Goal: Communication & Community: Answer question/provide support

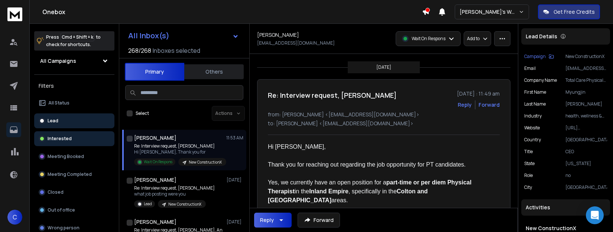
click at [87, 139] on button "Interested" at bounding box center [74, 138] width 80 height 15
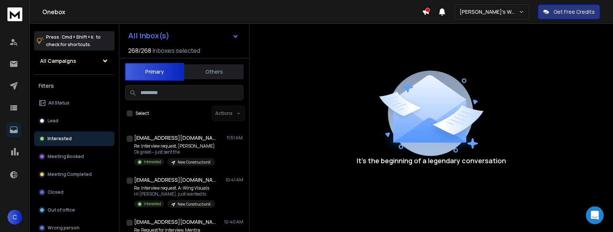
click at [194, 95] on input at bounding box center [184, 92] width 118 height 15
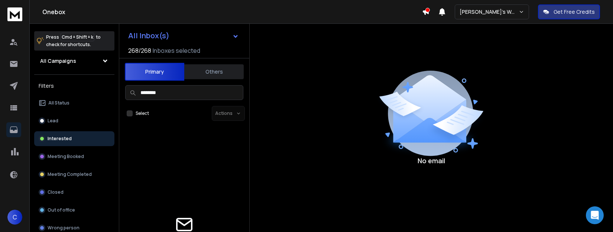
click at [55, 123] on p "Lead" at bounding box center [53, 121] width 11 height 6
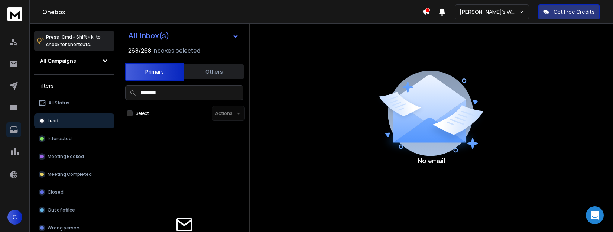
drag, startPoint x: 135, startPoint y: 91, endPoint x: 117, endPoint y: 89, distance: 17.6
click at [118, 90] on div "Press Cmd + Shift + k to check for shortcuts. All Campaigns All Campaigns Filte…" at bounding box center [322, 140] width 584 height 232
type input "****"
click at [78, 133] on button "Interested" at bounding box center [74, 138] width 80 height 15
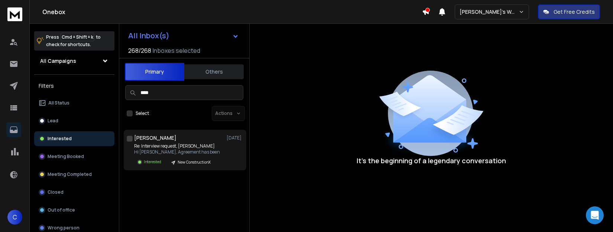
click at [155, 141] on h1 "[PERSON_NAME]" at bounding box center [155, 137] width 42 height 7
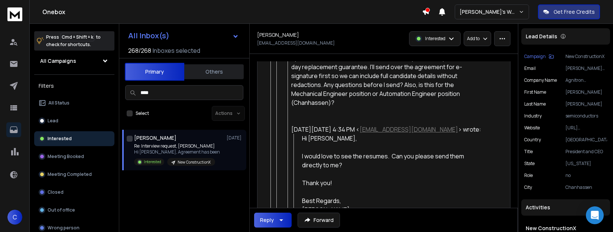
scroll to position [447, 0]
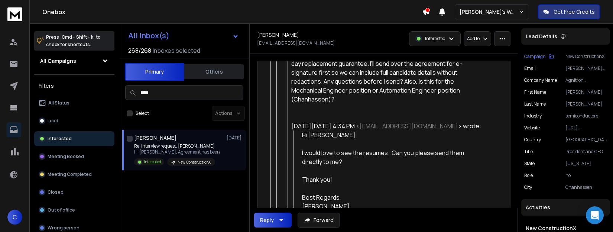
drag, startPoint x: 148, startPoint y: 91, endPoint x: 126, endPoint y: 90, distance: 21.6
click at [126, 90] on input "****" at bounding box center [184, 92] width 118 height 15
type input "*"
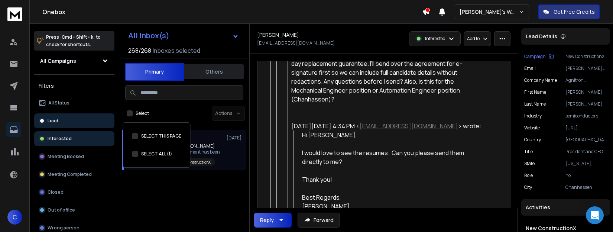
click at [80, 123] on button "Lead" at bounding box center [74, 120] width 80 height 15
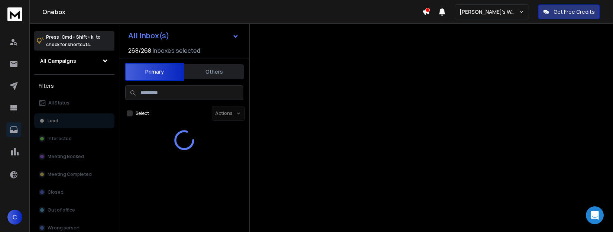
scroll to position [0, 0]
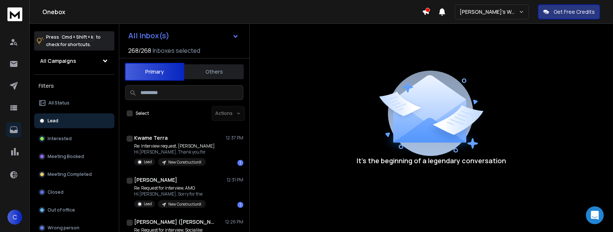
click at [73, 144] on button "Interested" at bounding box center [74, 138] width 80 height 15
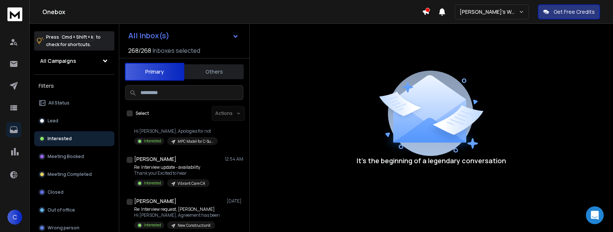
scroll to position [825, 0]
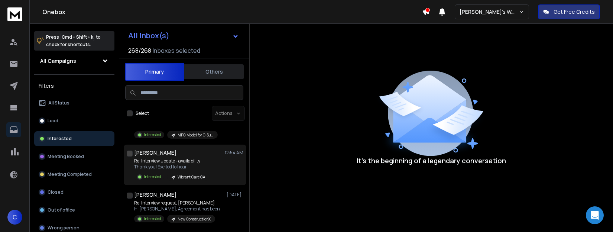
click at [210, 171] on div "Re: Interview update - availability Thank you! Excited to hear Interested Vibra…" at bounding box center [188, 169] width 109 height 23
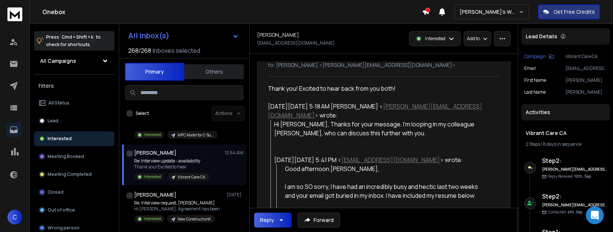
scroll to position [0, 0]
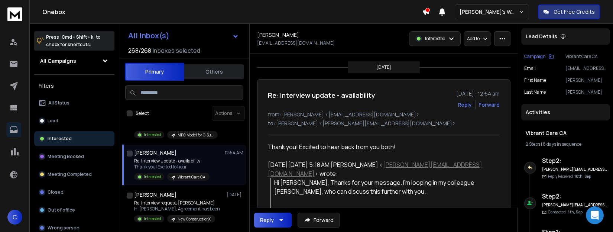
click at [487, 108] on div "Forward" at bounding box center [489, 104] width 21 height 7
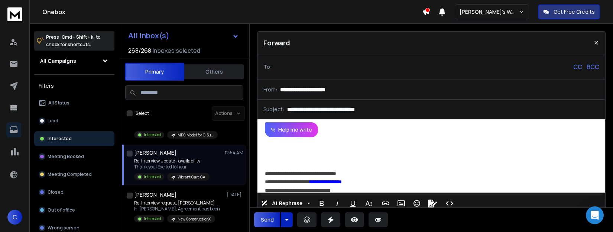
click at [342, 65] on div at bounding box center [423, 66] width 296 height 13
click at [284, 65] on input at bounding box center [301, 66] width 52 height 13
paste input "**********"
type input "**********"
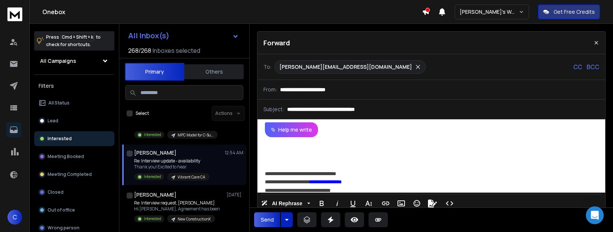
click at [267, 218] on button "Send" at bounding box center [267, 219] width 26 height 15
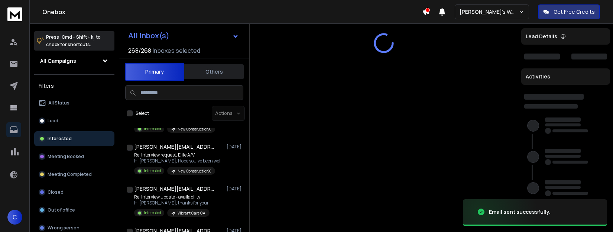
scroll to position [920, 0]
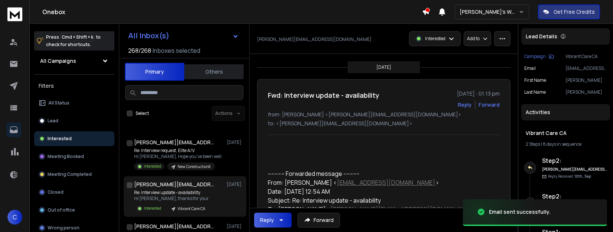
click at [196, 199] on p "Hi [PERSON_NAME], thanks for your" at bounding box center [171, 199] width 75 height 6
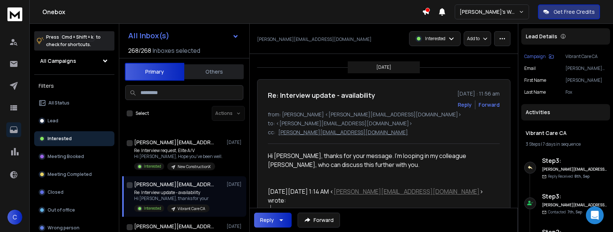
click at [493, 108] on div "Forward" at bounding box center [489, 104] width 21 height 7
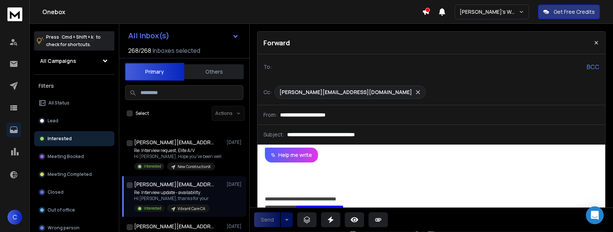
click at [353, 72] on div at bounding box center [429, 66] width 309 height 13
click at [285, 70] on input at bounding box center [301, 66] width 52 height 13
paste input "**********"
type input "**********"
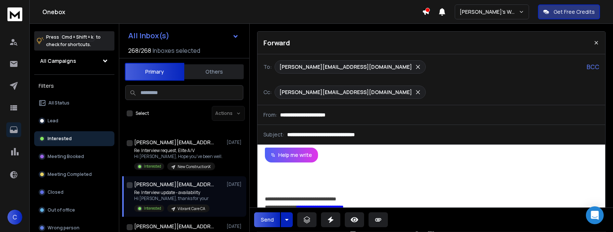
click at [266, 222] on button "Send" at bounding box center [267, 219] width 26 height 15
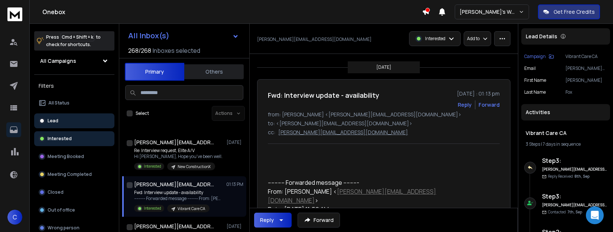
click at [73, 115] on button "Lead" at bounding box center [74, 120] width 80 height 15
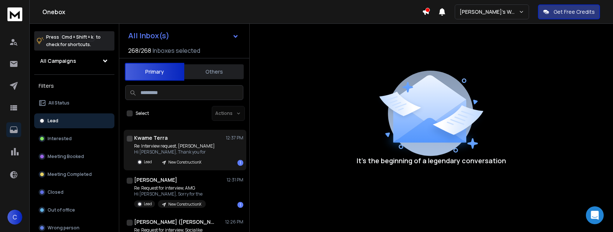
click at [205, 155] on div "Re: Interview request, [PERSON_NAME] Hi [PERSON_NAME], Thank you for Lead New C…" at bounding box center [174, 154] width 81 height 23
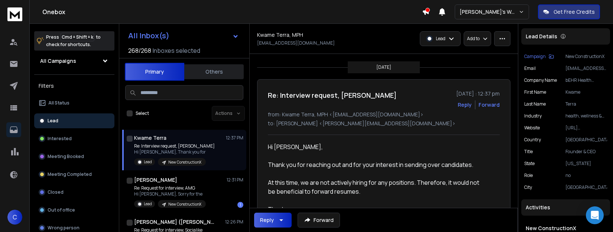
click at [468, 104] on button "Reply" at bounding box center [465, 104] width 14 height 7
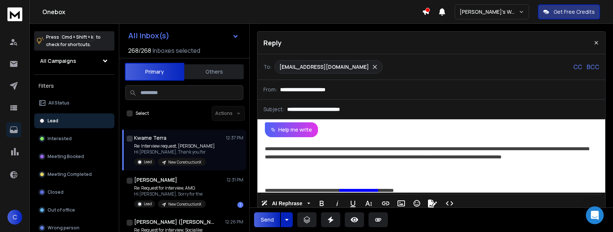
click at [265, 218] on button "Send" at bounding box center [267, 219] width 26 height 15
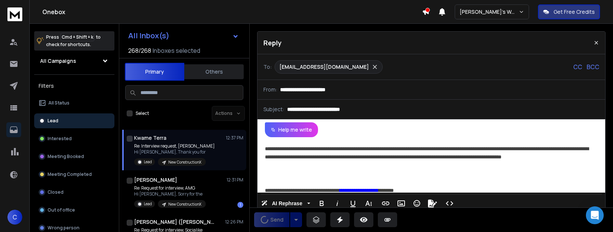
scroll to position [28, 0]
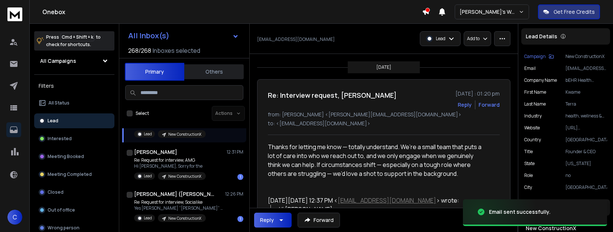
click at [455, 38] on div "Lead" at bounding box center [440, 39] width 40 height 14
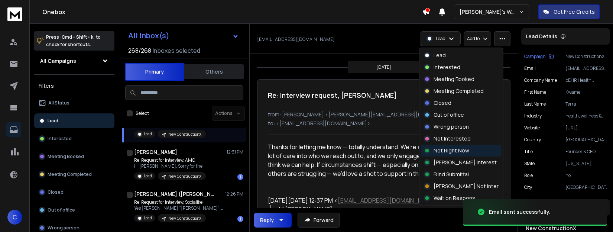
click at [451, 149] on p "Not Right Now" at bounding box center [452, 150] width 36 height 7
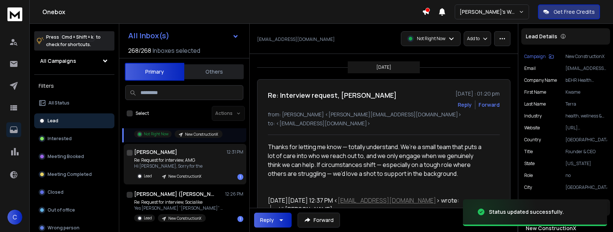
click at [169, 168] on p "Hi [PERSON_NAME], Sorry for the" at bounding box center [170, 166] width 72 height 6
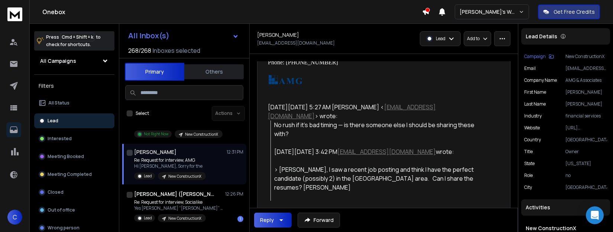
scroll to position [0, 0]
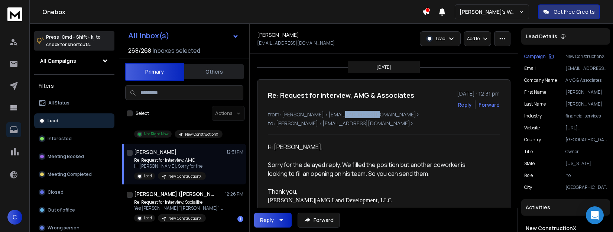
drag, startPoint x: 373, startPoint y: 114, endPoint x: 341, endPoint y: 115, distance: 31.6
click at [341, 115] on p "from: [PERSON_NAME] <[EMAIL_ADDRESS][DOMAIN_NAME]>" at bounding box center [384, 114] width 232 height 7
copy p "[DOMAIN_NAME]"
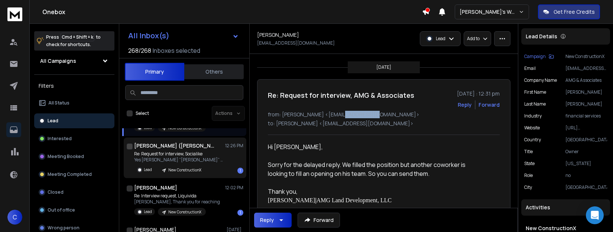
scroll to position [83, 0]
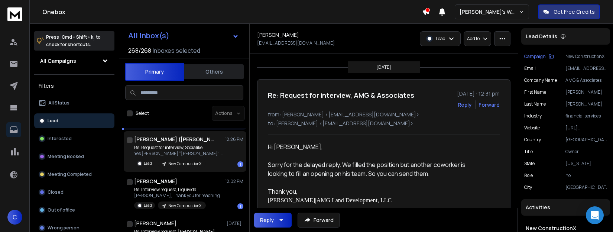
click at [172, 161] on p "New ConstructionX" at bounding box center [184, 164] width 33 height 6
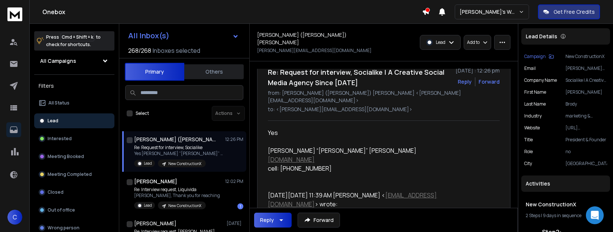
scroll to position [0, 0]
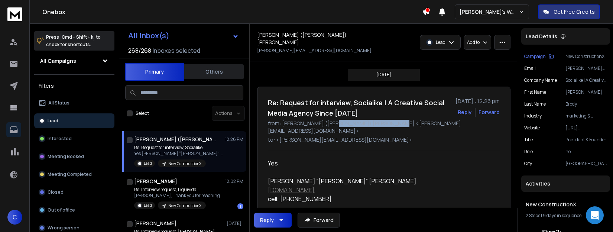
drag, startPoint x: 381, startPoint y: 116, endPoint x: 361, endPoint y: 101, distance: 25.6
click at [325, 120] on p "from: [PERSON_NAME] ([PERSON_NAME]) [PERSON_NAME] <[PERSON_NAME][EMAIL_ADDRESS]…" at bounding box center [384, 127] width 232 height 15
copy p "[PERSON_NAME][EMAIL_ADDRESS][DOMAIN_NAME]"
click at [467, 109] on button "Reply" at bounding box center [465, 112] width 14 height 7
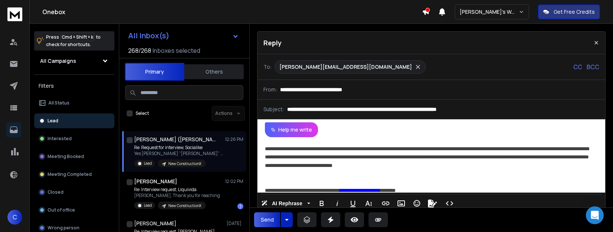
click at [324, 167] on div "**********" at bounding box center [430, 157] width 331 height 25
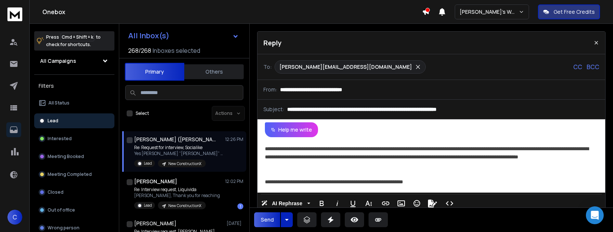
drag, startPoint x: 321, startPoint y: 183, endPoint x: 310, endPoint y: 183, distance: 11.2
drag, startPoint x: 522, startPoint y: 181, endPoint x: 446, endPoint y: 183, distance: 75.9
click at [442, 182] on div "**********" at bounding box center [430, 186] width 331 height 17
drag, startPoint x: 538, startPoint y: 182, endPoint x: 503, endPoint y: 182, distance: 35.3
click at [503, 182] on div "**********" at bounding box center [430, 182] width 331 height 8
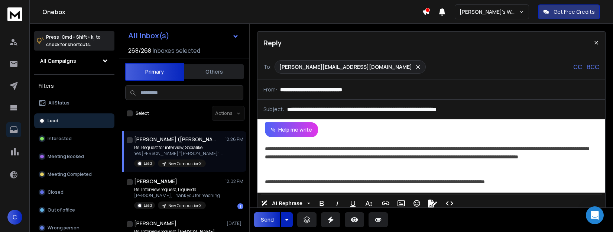
click at [266, 223] on button "Send" at bounding box center [267, 219] width 26 height 15
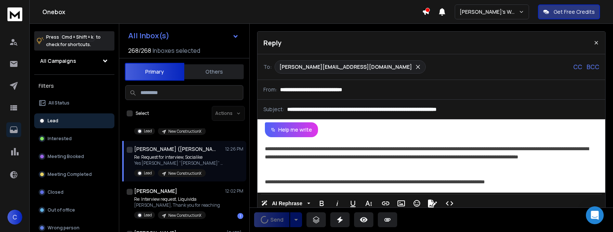
scroll to position [69, 0]
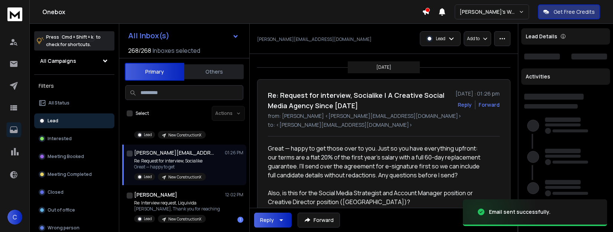
click at [451, 42] on div "Lead" at bounding box center [440, 39] width 40 height 14
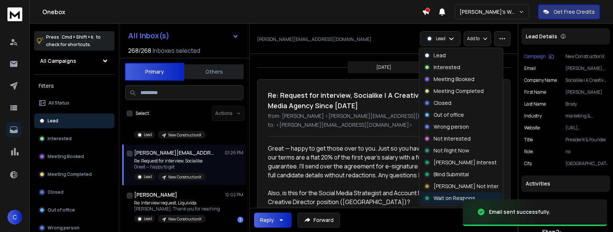
click at [446, 199] on p "Wait on Respons" at bounding box center [455, 197] width 42 height 7
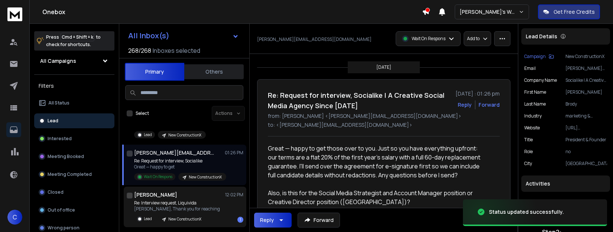
click at [188, 204] on p "Re: Interview request, Liquivida" at bounding box center [177, 203] width 86 height 6
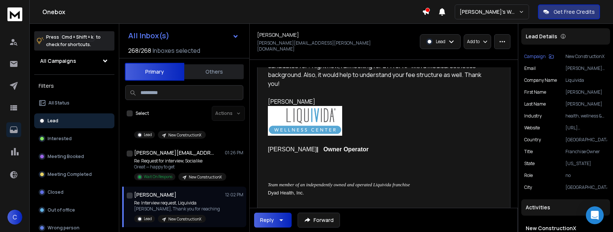
scroll to position [38, 0]
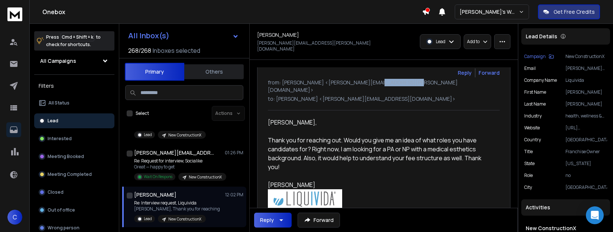
drag, startPoint x: 396, startPoint y: 76, endPoint x: 371, endPoint y: 78, distance: 25.7
click at [371, 79] on p "from: [PERSON_NAME] <[PERSON_NAME][EMAIL_ADDRESS][PERSON_NAME][DOMAIN_NAME]>" at bounding box center [384, 86] width 232 height 15
copy p "[DOMAIN_NAME]"
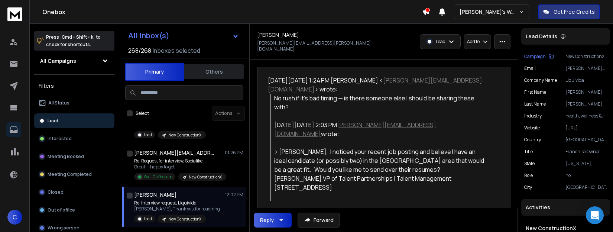
scroll to position [0, 0]
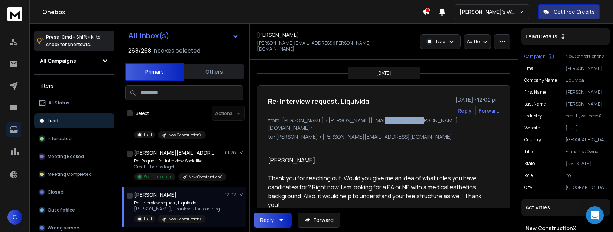
click at [463, 107] on button "Reply" at bounding box center [465, 110] width 14 height 7
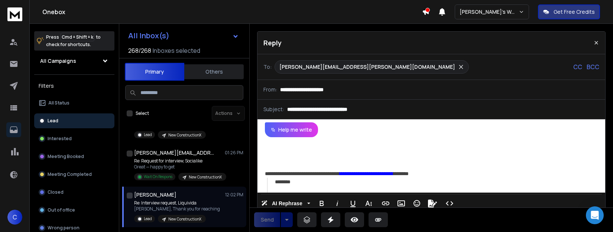
click at [318, 149] on div at bounding box center [431, 149] width 333 height 8
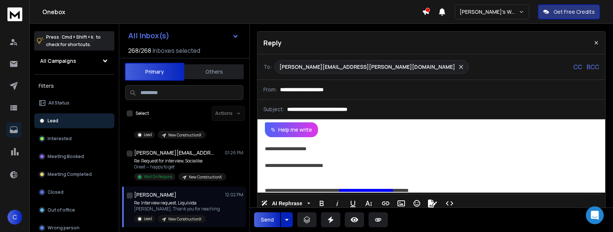
click at [264, 167] on div "**********" at bounding box center [432, 164] width 348 height 55
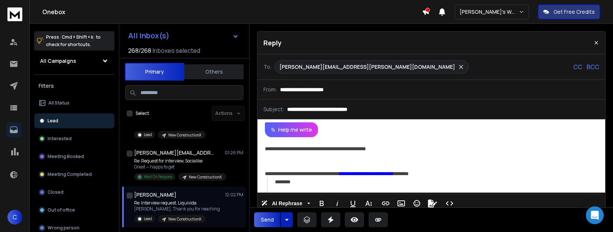
click at [442, 152] on div "**********" at bounding box center [430, 149] width 331 height 8
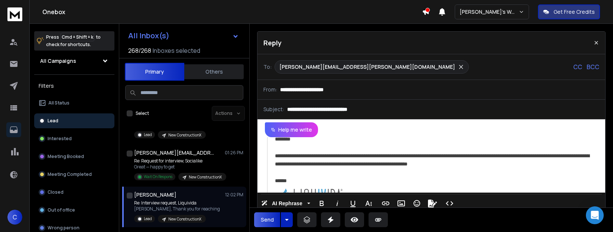
scroll to position [37, 0]
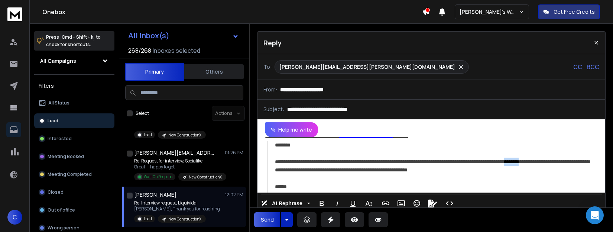
drag, startPoint x: 562, startPoint y: 162, endPoint x: 581, endPoint y: 162, distance: 18.6
click at [581, 162] on div "**********" at bounding box center [436, 166] width 322 height 17
copy div "********"
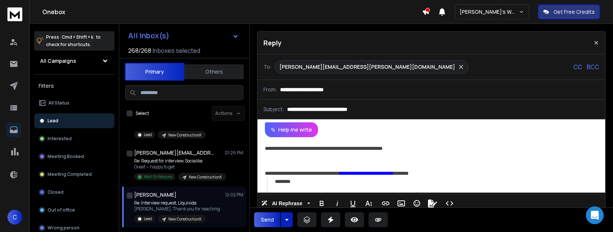
scroll to position [0, 0]
click at [434, 158] on div at bounding box center [430, 157] width 331 height 8
drag, startPoint x: 432, startPoint y: 158, endPoint x: 531, endPoint y: 25, distance: 165.8
click at [0, 0] on div "C Onebox [PERSON_NAME]'s Workspace Get Free Credits Press Cmd + Shift + k to ch…" at bounding box center [306, 128] width 613 height 256
drag, startPoint x: 265, startPoint y: 155, endPoint x: 294, endPoint y: 147, distance: 30.7
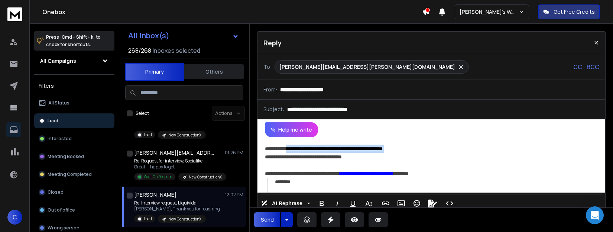
click at [290, 147] on div "**********" at bounding box center [431, 164] width 346 height 55
drag, startPoint x: 404, startPoint y: 147, endPoint x: 399, endPoint y: 150, distance: 6.5
click at [404, 147] on div "**********" at bounding box center [430, 149] width 331 height 8
drag, startPoint x: 394, startPoint y: 149, endPoint x: 312, endPoint y: 150, distance: 82.2
click at [312, 150] on div "**********" at bounding box center [430, 149] width 331 height 8
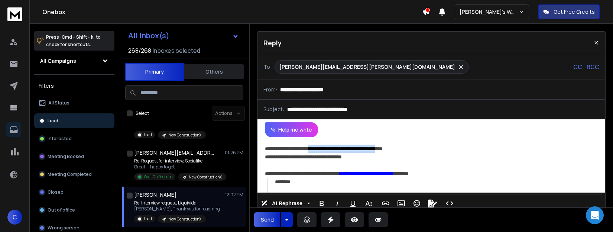
copy div "**********"
click at [262, 157] on div "**********" at bounding box center [431, 164] width 346 height 55
drag, startPoint x: 267, startPoint y: 156, endPoint x: 311, endPoint y: 148, distance: 45.4
click at [311, 148] on div "**********" at bounding box center [431, 164] width 346 height 55
click at [265, 158] on div "**********" at bounding box center [430, 157] width 331 height 8
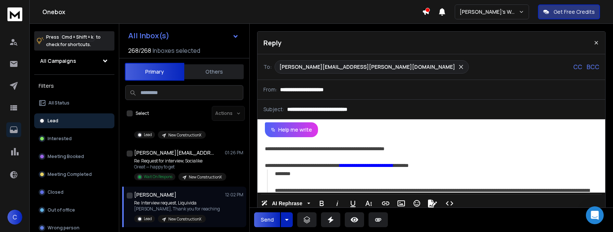
drag, startPoint x: 290, startPoint y: 149, endPoint x: 301, endPoint y: 154, distance: 12.2
click at [290, 149] on div "**********" at bounding box center [430, 149] width 331 height 8
click at [464, 148] on div "**********" at bounding box center [430, 149] width 331 height 8
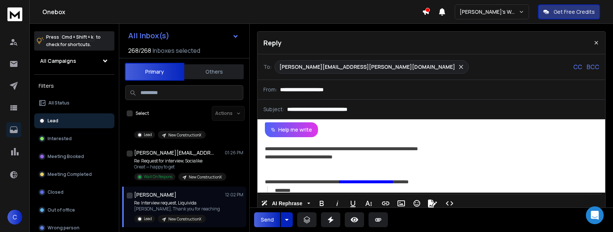
click at [265, 159] on div "**********" at bounding box center [431, 164] width 346 height 55
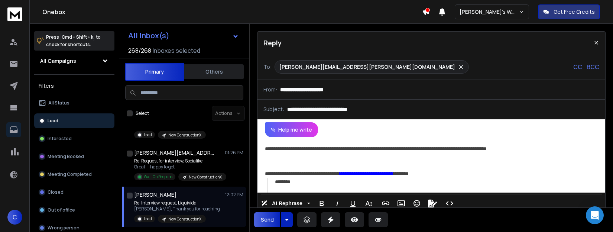
click at [540, 145] on div "**********" at bounding box center [430, 149] width 331 height 8
click at [298, 149] on div "**********" at bounding box center [430, 149] width 331 height 8
click at [422, 150] on div "**********" at bounding box center [430, 149] width 331 height 8
click at [566, 148] on div "**********" at bounding box center [430, 149] width 331 height 8
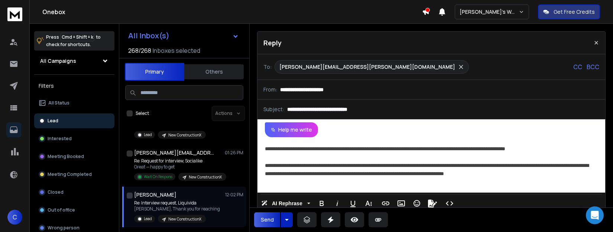
click at [262, 163] on div "**********" at bounding box center [431, 164] width 346 height 55
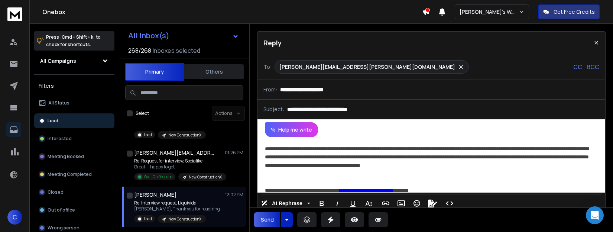
click at [375, 147] on div "**********" at bounding box center [430, 157] width 331 height 25
click at [261, 217] on button "Send" at bounding box center [267, 219] width 26 height 15
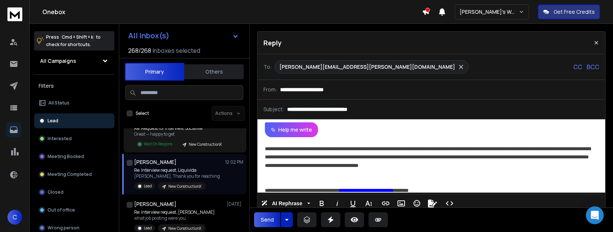
scroll to position [114, 0]
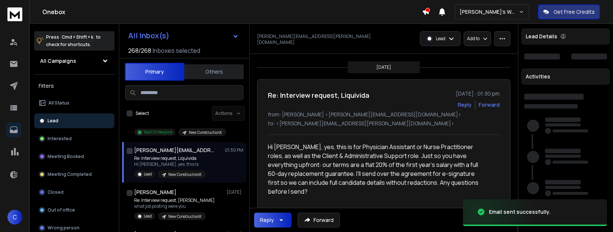
click at [439, 40] on p "Lead" at bounding box center [441, 39] width 10 height 6
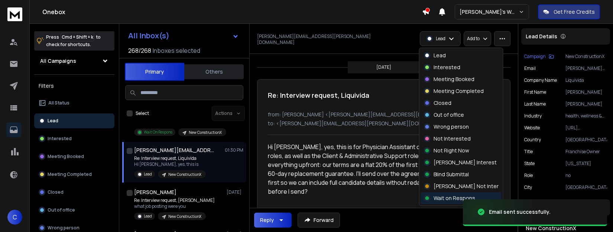
click at [433, 198] on div "Wait on Respons" at bounding box center [449, 197] width 51 height 7
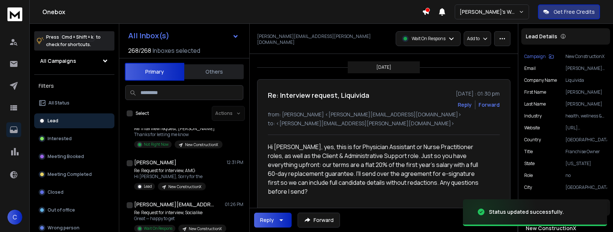
scroll to position [0, 0]
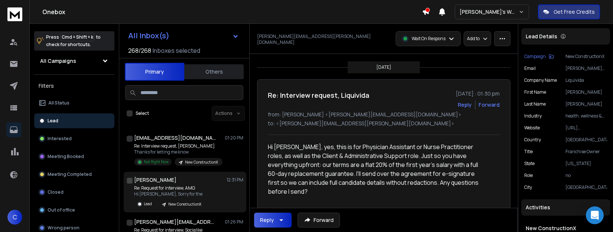
drag, startPoint x: 204, startPoint y: 193, endPoint x: 211, endPoint y: 178, distance: 17.1
click at [204, 193] on p "Hi [PERSON_NAME], Sorry for the" at bounding box center [170, 194] width 72 height 6
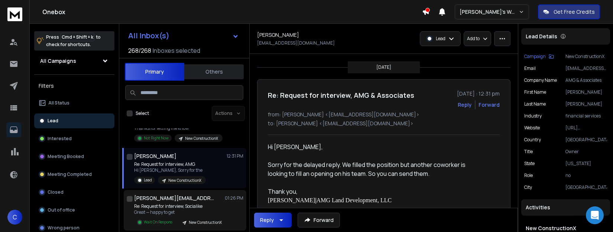
scroll to position [34, 0]
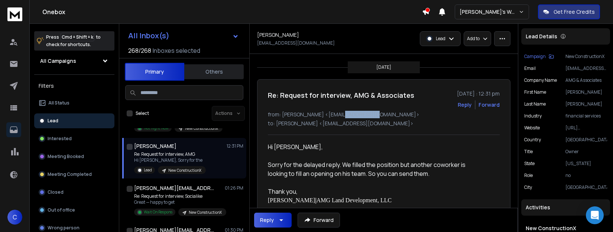
drag, startPoint x: 373, startPoint y: 114, endPoint x: 332, endPoint y: 159, distance: 60.8
click at [339, 115] on p "from: [PERSON_NAME] <[EMAIL_ADDRESS][DOMAIN_NAME]>" at bounding box center [384, 114] width 232 height 7
copy p "[DOMAIN_NAME]"
click at [444, 174] on div "Sorry for the delayed reply. We filled the position but another coworker is loo…" at bounding box center [376, 169] width 217 height 18
drag, startPoint x: 447, startPoint y: 178, endPoint x: 311, endPoint y: 228, distance: 144.3
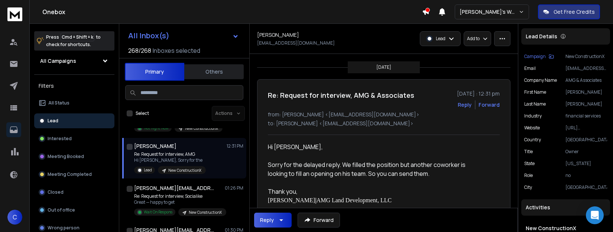
copy div "Sorry for the delayed reply. We filled the position but another coworker is loo…"
click at [465, 104] on button "Reply" at bounding box center [465, 104] width 14 height 7
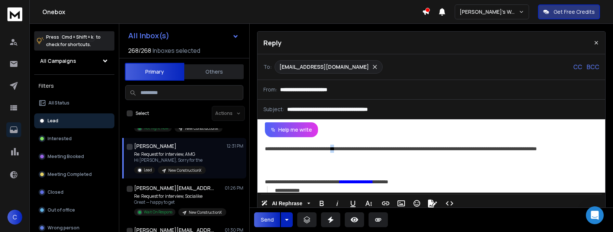
drag, startPoint x: 351, startPoint y: 148, endPoint x: 346, endPoint y: 149, distance: 5.0
click at [346, 149] on div "**********" at bounding box center [430, 153] width 331 height 17
click at [388, 161] on div at bounding box center [431, 165] width 333 height 8
drag, startPoint x: 359, startPoint y: 148, endPoint x: 345, endPoint y: 147, distance: 14.1
click at [345, 147] on div "**********" at bounding box center [430, 153] width 331 height 17
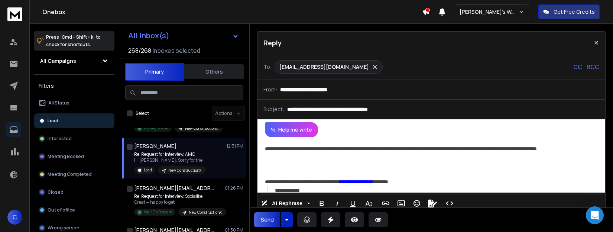
click at [349, 157] on div "**********" at bounding box center [430, 153] width 331 height 17
click at [258, 221] on button "Send" at bounding box center [267, 219] width 26 height 15
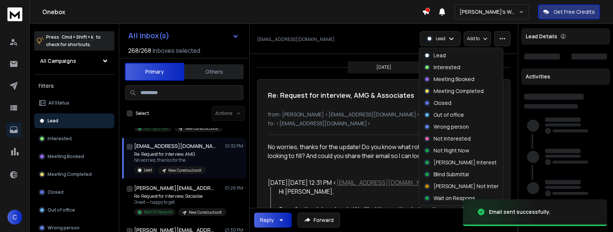
click at [446, 42] on div "Lead" at bounding box center [440, 39] width 40 height 14
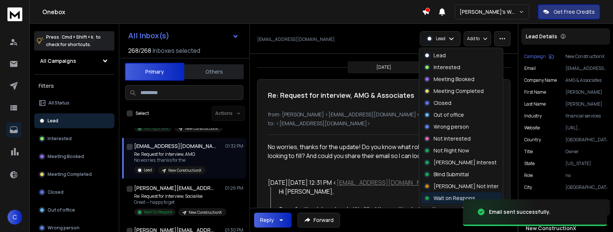
click at [444, 196] on p "Wait on Respons" at bounding box center [455, 197] width 42 height 7
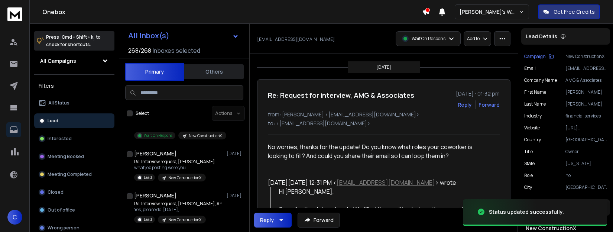
scroll to position [0, 0]
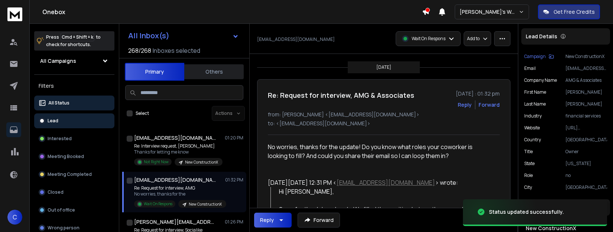
click at [109, 101] on button "All Status" at bounding box center [74, 103] width 80 height 15
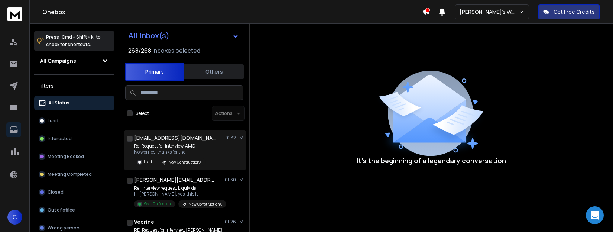
drag, startPoint x: 203, startPoint y: 138, endPoint x: 226, endPoint y: 152, distance: 26.4
click at [203, 138] on div "[EMAIL_ADDRESS][DOMAIN_NAME] 01:32 PM" at bounding box center [188, 137] width 109 height 7
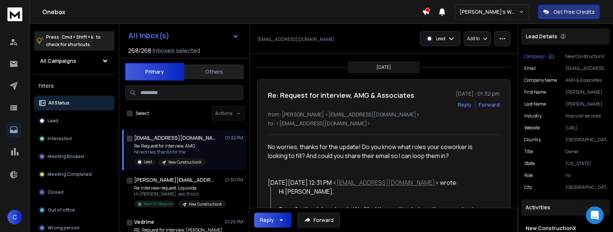
click at [431, 36] on div at bounding box center [429, 38] width 7 height 7
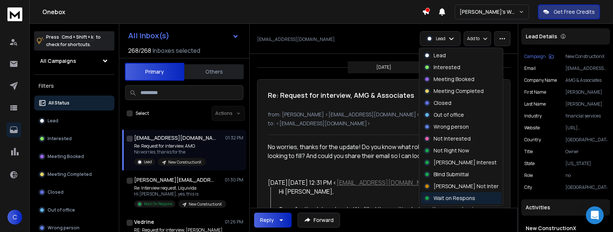
drag, startPoint x: 440, startPoint y: 199, endPoint x: 445, endPoint y: 194, distance: 6.9
click at [440, 199] on p "Wait on Respons" at bounding box center [455, 197] width 42 height 7
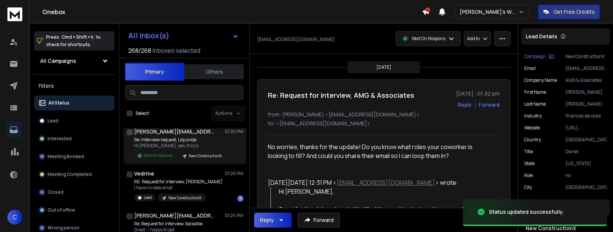
scroll to position [65, 0]
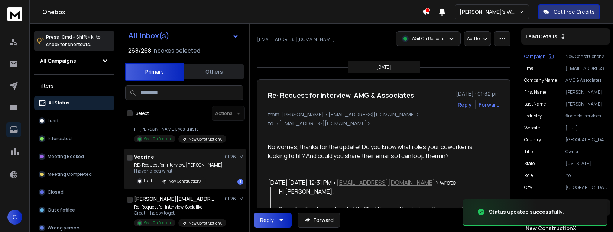
click at [188, 172] on p "I have no idea what" at bounding box center [178, 171] width 88 height 6
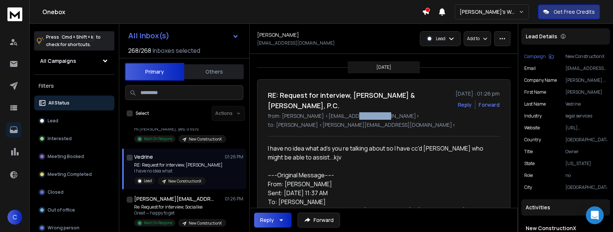
drag, startPoint x: 375, startPoint y: 115, endPoint x: 355, endPoint y: 114, distance: 20.5
click at [344, 117] on p "from: [PERSON_NAME] <[EMAIL_ADDRESS][DOMAIN_NAME]>" at bounding box center [384, 115] width 232 height 7
copy p "[DOMAIN_NAME]"
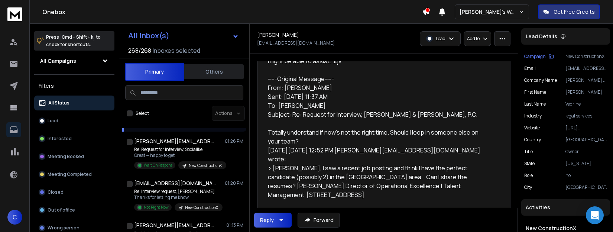
scroll to position [0, 0]
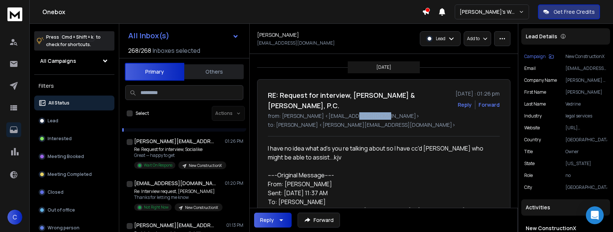
click at [376, 116] on p "from: [PERSON_NAME] <[EMAIL_ADDRESS][DOMAIN_NAME]>" at bounding box center [384, 115] width 232 height 7
drag, startPoint x: 367, startPoint y: 115, endPoint x: 283, endPoint y: 114, distance: 84.0
click at [282, 114] on p "from: [PERSON_NAME] <[EMAIL_ADDRESS][DOMAIN_NAME]>" at bounding box center [384, 115] width 232 height 7
copy p "[PERSON_NAME] <[EMAIL_ADDRESS][DOMAIN_NAME]"
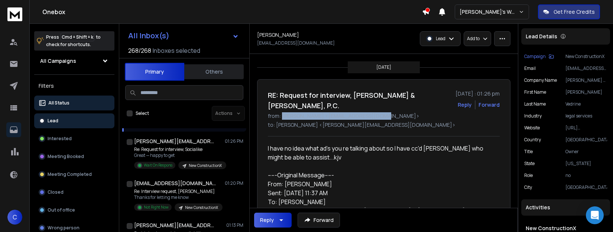
click at [90, 117] on button "Lead" at bounding box center [74, 120] width 80 height 15
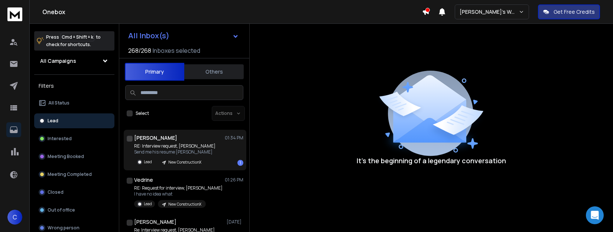
click at [196, 143] on p "RE: Interview request, [PERSON_NAME]" at bounding box center [174, 146] width 81 height 6
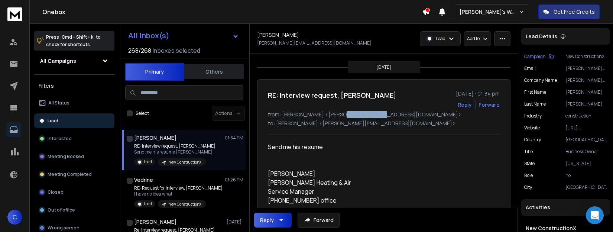
drag, startPoint x: 368, startPoint y: 116, endPoint x: 332, endPoint y: 116, distance: 35.7
click at [332, 116] on p "from: [PERSON_NAME] <[PERSON_NAME][EMAIL_ADDRESS][DOMAIN_NAME]>" at bounding box center [384, 114] width 232 height 7
copy p "[DOMAIN_NAME]"
click at [464, 105] on button "Reply" at bounding box center [465, 104] width 14 height 7
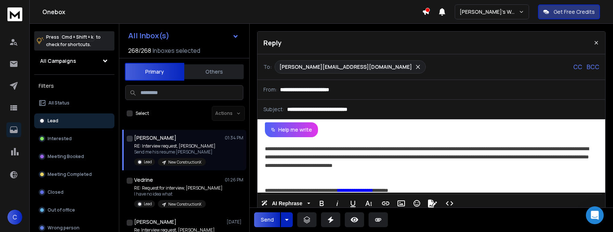
drag, startPoint x: 292, startPoint y: 144, endPoint x: 541, endPoint y: 1, distance: 286.3
click at [0, 0] on div "C Onebox [PERSON_NAME]'s Workspace Get Free Credits Press Cmd + Shift + k to ch…" at bounding box center [306, 128] width 613 height 256
drag, startPoint x: 380, startPoint y: 165, endPoint x: 370, endPoint y: 166, distance: 10.4
click at [367, 167] on div "**********" at bounding box center [430, 157] width 331 height 25
drag, startPoint x: 370, startPoint y: 166, endPoint x: 563, endPoint y: 7, distance: 250.2
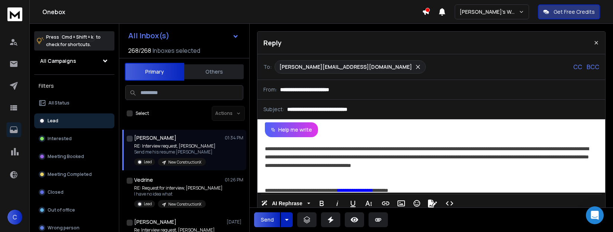
click at [0, 0] on div "C Onebox [PERSON_NAME]'s Workspace Get Free Credits Press Cmd + Shift + k to ch…" at bounding box center [306, 128] width 613 height 256
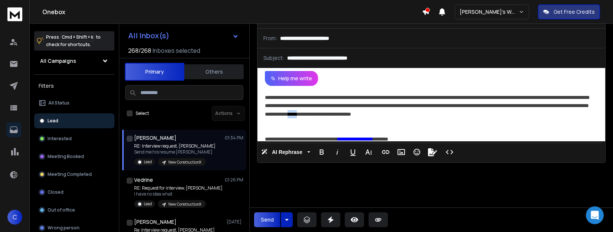
drag, startPoint x: 447, startPoint y: 115, endPoint x: 435, endPoint y: 115, distance: 11.2
click at [435, 115] on div "**********" at bounding box center [430, 105] width 331 height 25
click at [437, 116] on div "**********" at bounding box center [430, 105] width 331 height 25
drag, startPoint x: 562, startPoint y: 115, endPoint x: 541, endPoint y: 36, distance: 81.5
click at [562, 115] on div "**********" at bounding box center [430, 105] width 331 height 25
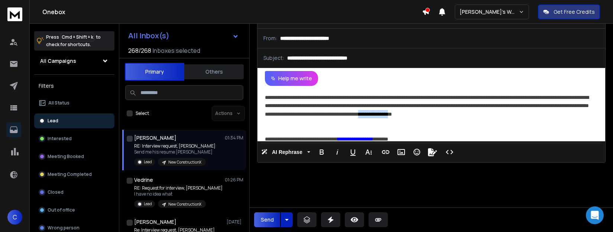
drag, startPoint x: 563, startPoint y: 114, endPoint x: 531, endPoint y: 115, distance: 32.4
click at [526, 115] on div "**********" at bounding box center [430, 105] width 331 height 25
click at [259, 216] on button "Send" at bounding box center [267, 219] width 26 height 15
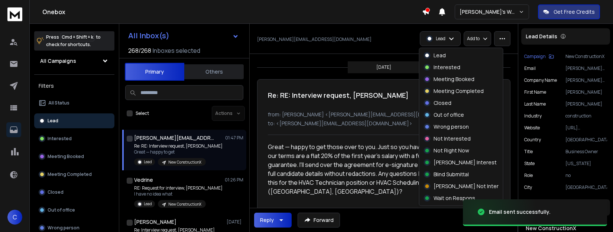
click at [438, 41] on p "Lead" at bounding box center [441, 39] width 10 height 6
click at [441, 196] on p "Wait on Respons" at bounding box center [455, 197] width 42 height 7
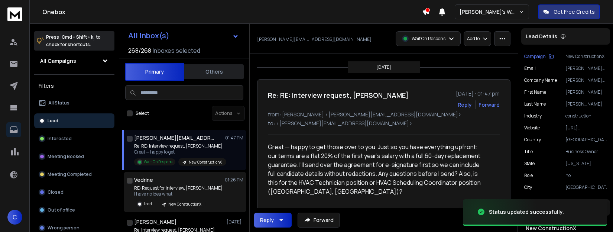
click at [198, 188] on p "RE: Request for interview, [PERSON_NAME]" at bounding box center [178, 188] width 88 height 6
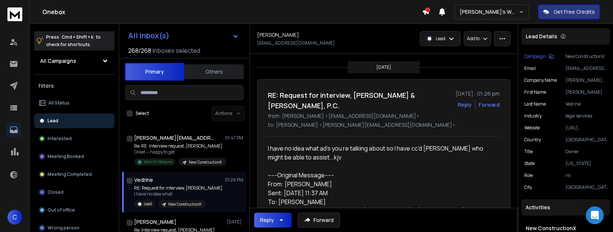
click at [467, 105] on button "Reply" at bounding box center [465, 104] width 14 height 7
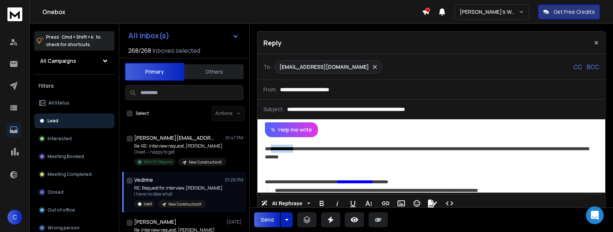
drag, startPoint x: 300, startPoint y: 148, endPoint x: 271, endPoint y: 151, distance: 29.2
click at [271, 151] on div "**********" at bounding box center [430, 153] width 331 height 17
drag, startPoint x: 353, startPoint y: 148, endPoint x: 320, endPoint y: 150, distance: 33.1
click at [320, 150] on div "**********" at bounding box center [430, 153] width 331 height 17
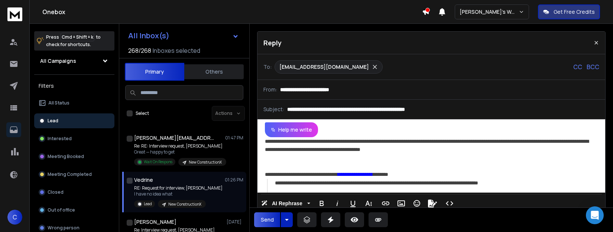
scroll to position [8, 0]
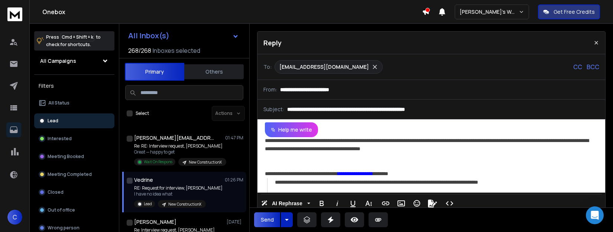
click at [574, 68] on p "CC" at bounding box center [578, 66] width 9 height 9
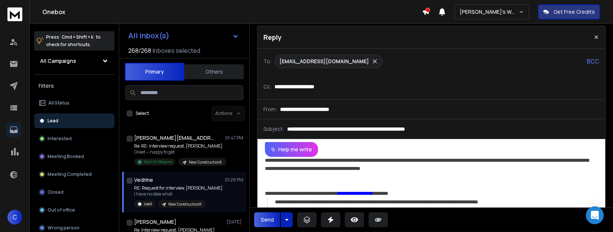
scroll to position [0, 10]
type input "**********"
click at [398, 155] on div "Help me write" at bounding box center [432, 148] width 348 height 19
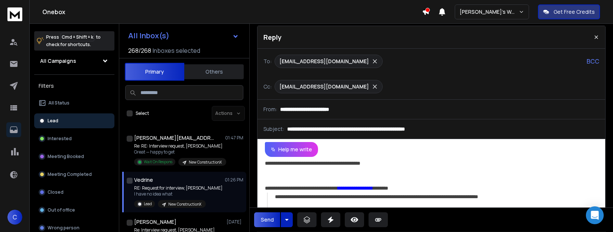
click at [260, 217] on button "Send" at bounding box center [267, 219] width 26 height 15
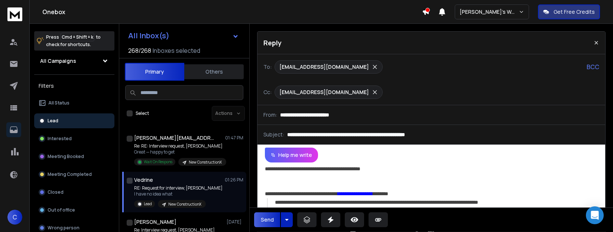
scroll to position [0, 0]
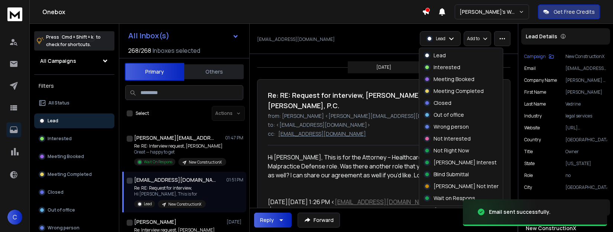
click at [443, 43] on div "Lead" at bounding box center [440, 39] width 40 height 14
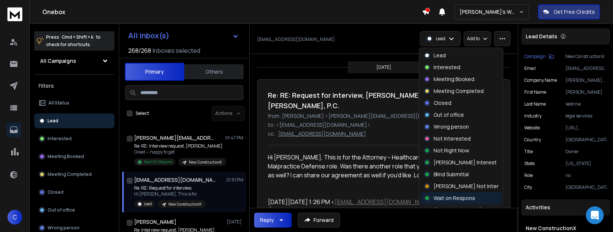
click at [439, 198] on p "Wait on Respons" at bounding box center [455, 197] width 42 height 7
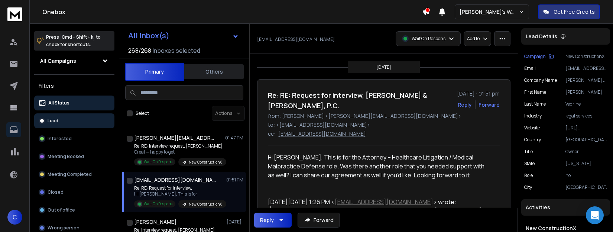
click at [74, 104] on button "All Status" at bounding box center [74, 103] width 80 height 15
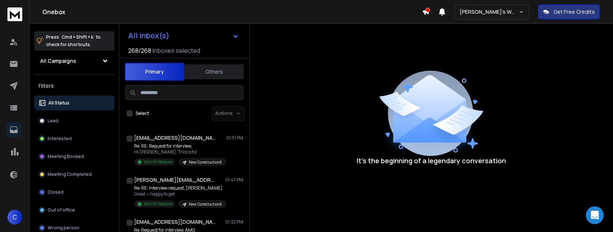
click at [70, 129] on div "All Status Lead Interested Meeting Booked Meeting Completed Closed Out of offic…" at bounding box center [74, 175] width 80 height 158
drag, startPoint x: 68, startPoint y: 122, endPoint x: 70, endPoint y: 134, distance: 12.5
click at [68, 122] on button "Lead" at bounding box center [74, 120] width 80 height 15
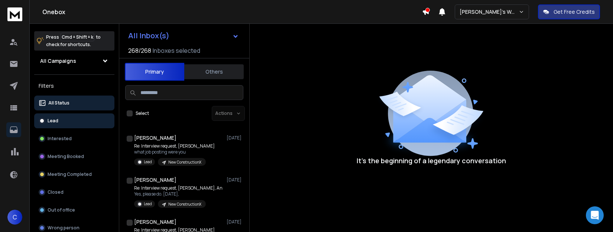
click at [84, 103] on button "All Status" at bounding box center [74, 103] width 80 height 15
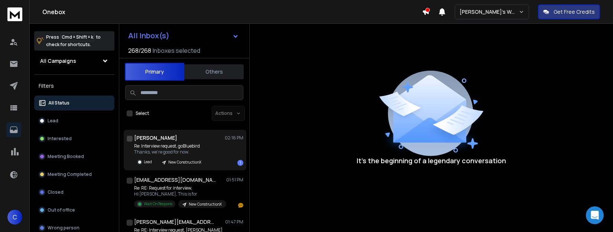
click at [162, 140] on h1 "[PERSON_NAME]" at bounding box center [155, 137] width 43 height 7
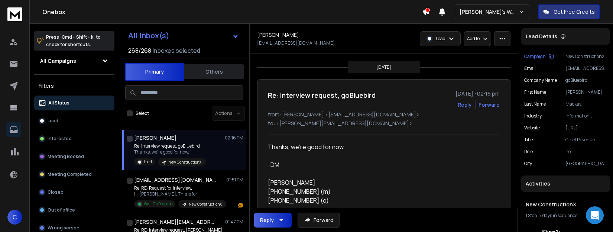
click at [462, 104] on button "Reply" at bounding box center [465, 104] width 14 height 7
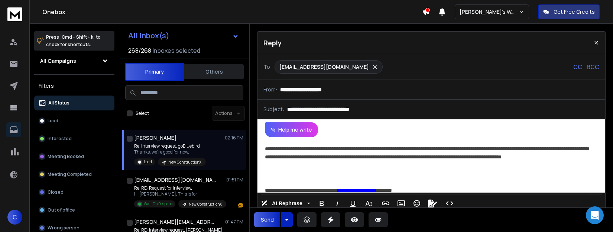
click at [261, 221] on button "Send" at bounding box center [267, 219] width 26 height 15
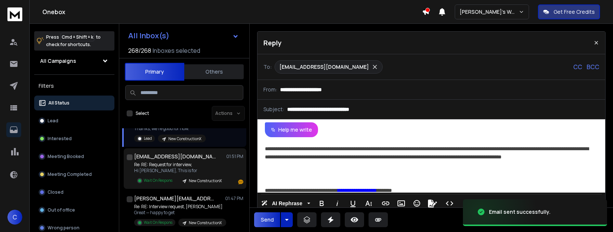
scroll to position [29, 0]
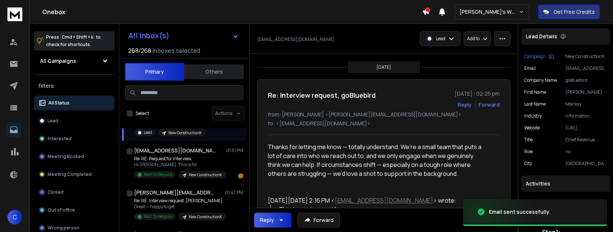
click at [442, 38] on p "Lead" at bounding box center [441, 39] width 10 height 6
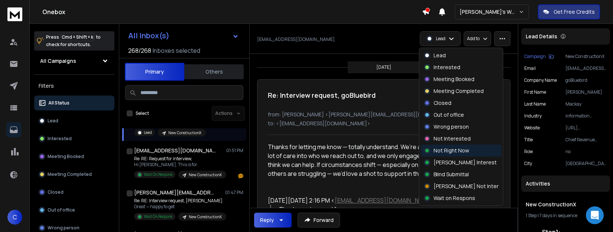
click at [455, 150] on p "Not Right Now" at bounding box center [452, 150] width 36 height 7
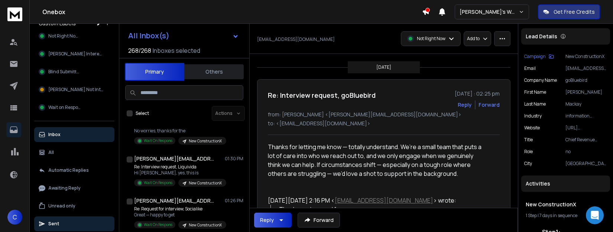
scroll to position [246, 0]
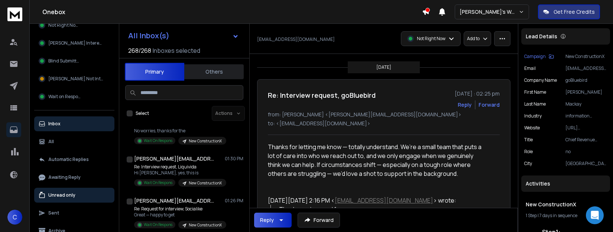
click at [72, 201] on button "Unread only" at bounding box center [74, 195] width 80 height 15
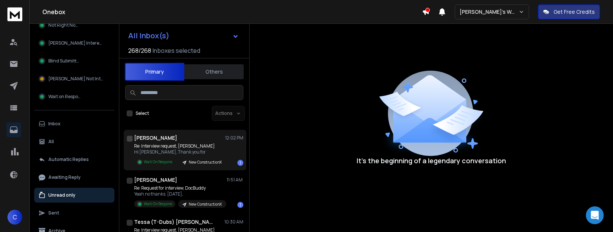
click at [205, 157] on div "Re: Interview request, Myungjin Hi [PERSON_NAME], Thank you for Wait On Respons…" at bounding box center [180, 154] width 92 height 23
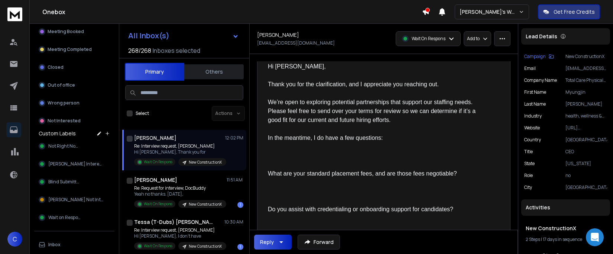
scroll to position [242, 0]
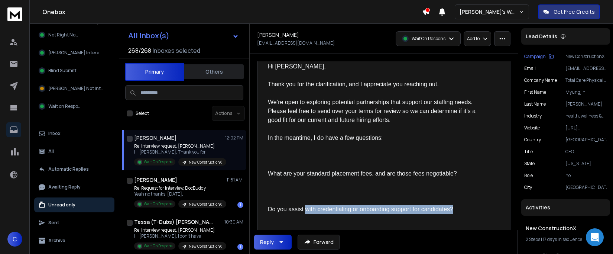
drag, startPoint x: 305, startPoint y: 210, endPoint x: 463, endPoint y: 176, distance: 162.0
click at [457, 211] on p "Do you assist with credentialing or onboarding support for candidates?" at bounding box center [376, 209] width 217 height 9
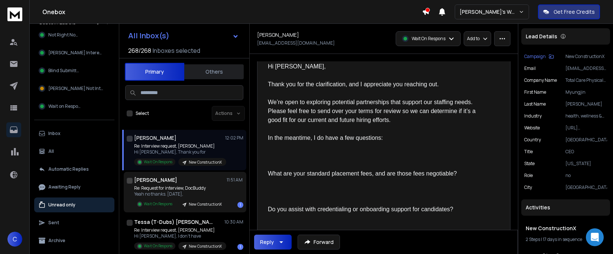
click at [151, 189] on p "Re: Request for interview, DocBuddy" at bounding box center [178, 188] width 89 height 6
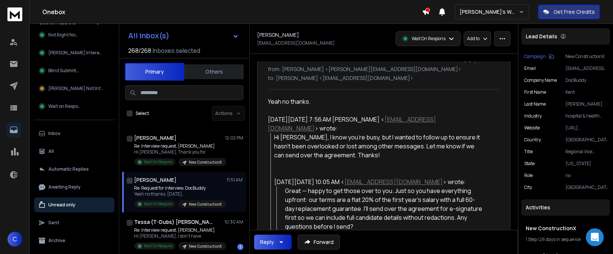
scroll to position [0, 0]
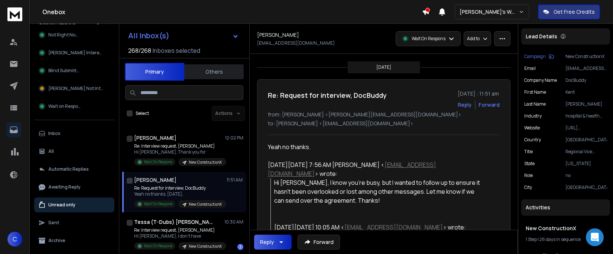
click at [469, 107] on button "Reply" at bounding box center [465, 104] width 14 height 7
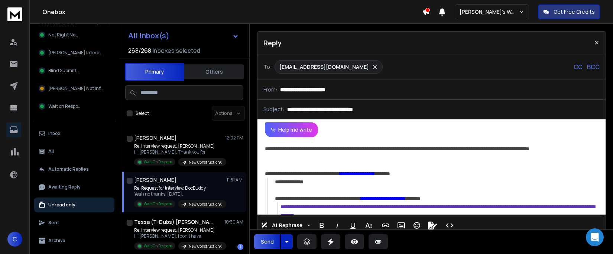
click at [262, 232] on button "Send" at bounding box center [267, 241] width 26 height 15
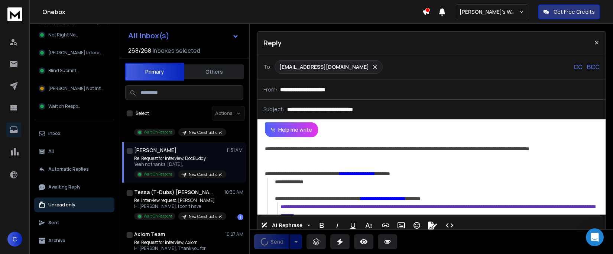
scroll to position [33, 0]
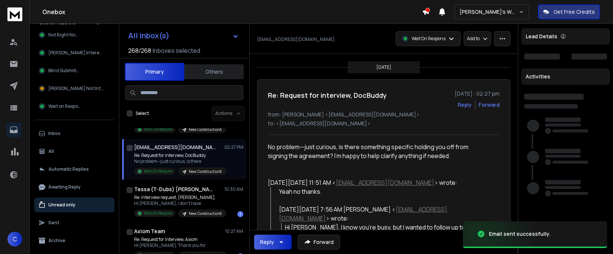
click at [431, 41] on p "Wait On Respons" at bounding box center [429, 39] width 34 height 6
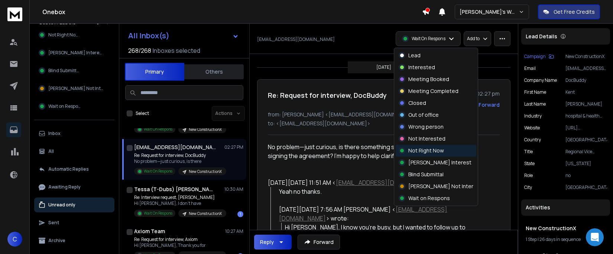
click at [434, 149] on p "Not Right Now" at bounding box center [427, 150] width 36 height 7
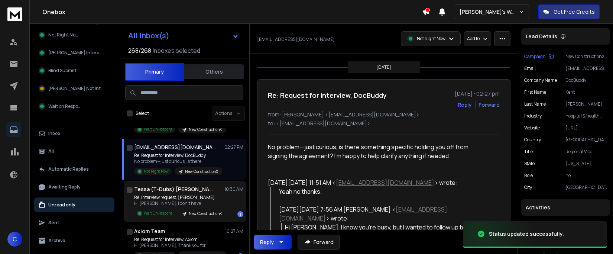
click at [195, 196] on p "Re: Interview request, [PERSON_NAME]" at bounding box center [178, 197] width 89 height 6
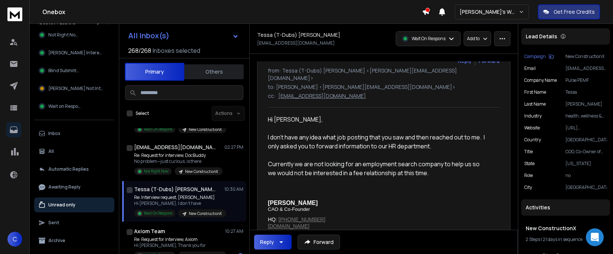
scroll to position [43, 0]
click at [465, 64] on button "Reply" at bounding box center [465, 61] width 14 height 7
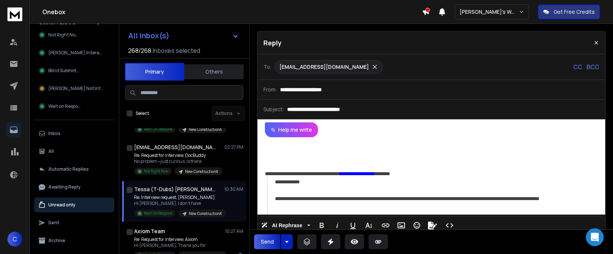
click at [306, 145] on div at bounding box center [431, 149] width 333 height 8
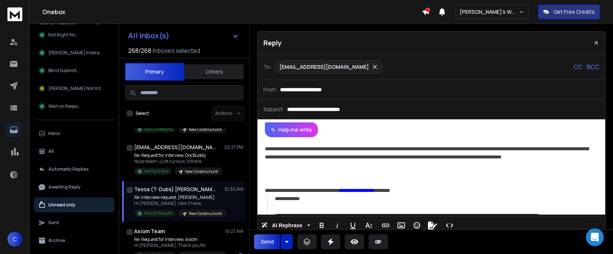
click at [262, 232] on button "Send" at bounding box center [267, 241] width 26 height 15
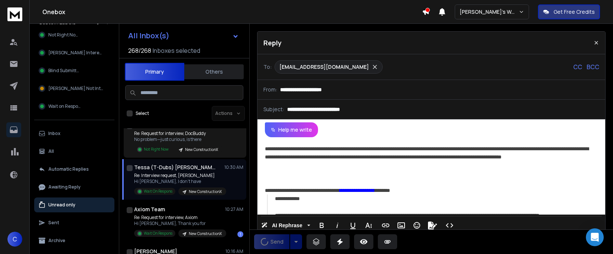
scroll to position [64, 0]
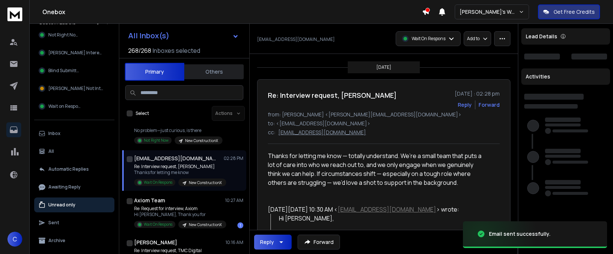
click at [449, 41] on icon at bounding box center [452, 39] width 6 height 6
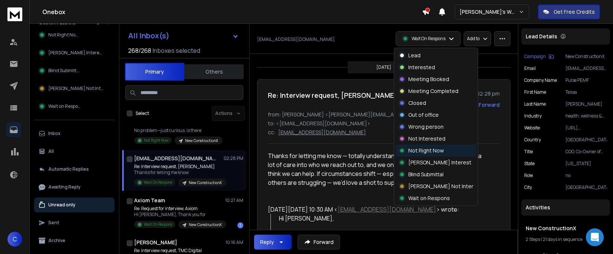
drag, startPoint x: 432, startPoint y: 149, endPoint x: 467, endPoint y: 131, distance: 40.2
click at [432, 149] on p "Not Right Now" at bounding box center [427, 150] width 36 height 7
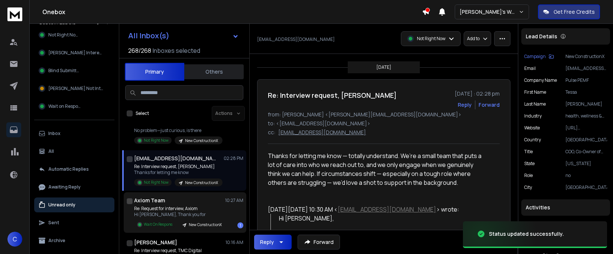
click at [190, 216] on p "Hi [PERSON_NAME], Thank you for" at bounding box center [178, 215] width 89 height 6
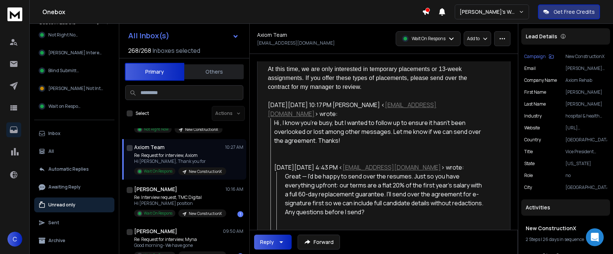
scroll to position [119, 0]
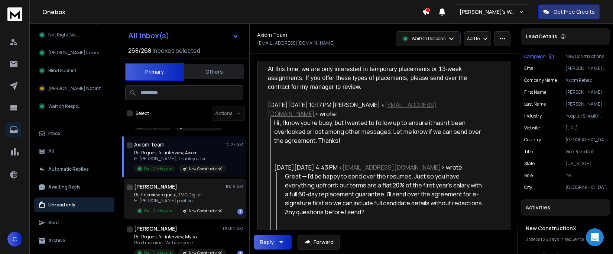
click at [193, 196] on p "Re: Interview request, TMC Digital" at bounding box center [178, 195] width 89 height 6
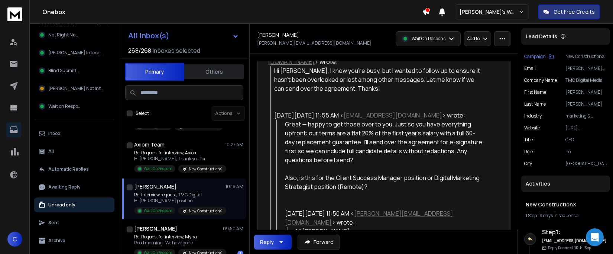
scroll to position [0, 0]
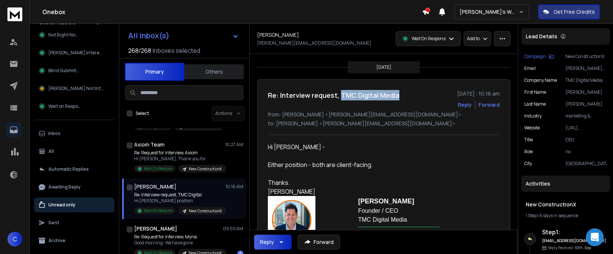
drag, startPoint x: 339, startPoint y: 95, endPoint x: 403, endPoint y: 96, distance: 63.6
click at [403, 96] on div "Re: Interview request, TMC Digital Media [DATE] : 10:16 am Reply Forward" at bounding box center [384, 99] width 232 height 19
drag, startPoint x: 319, startPoint y: 114, endPoint x: 283, endPoint y: 116, distance: 36.1
click at [282, 116] on p "from: [PERSON_NAME] <[PERSON_NAME][EMAIL_ADDRESS][DOMAIN_NAME]>" at bounding box center [384, 114] width 232 height 7
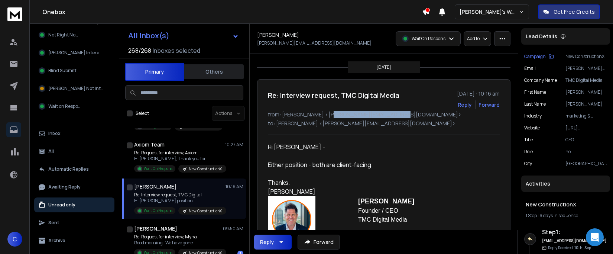
drag, startPoint x: 389, startPoint y: 114, endPoint x: 326, endPoint y: 115, distance: 62.8
click at [326, 115] on p "from: [PERSON_NAME] <[PERSON_NAME][EMAIL_ADDRESS][DOMAIN_NAME]>" at bounding box center [384, 114] width 232 height 7
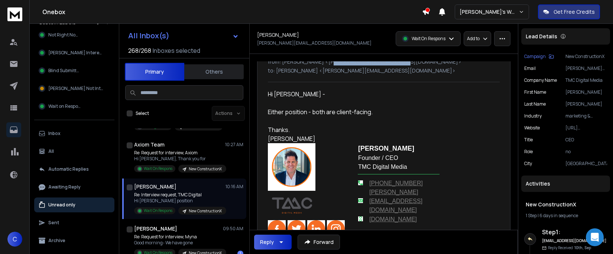
scroll to position [55, 0]
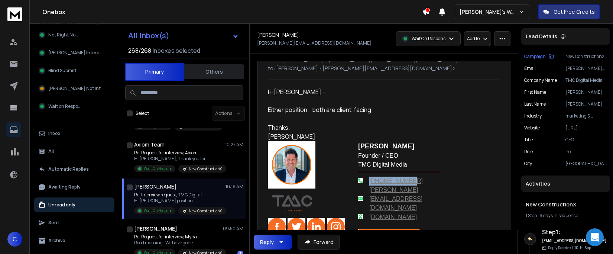
drag, startPoint x: 418, startPoint y: 181, endPoint x: 370, endPoint y: 183, distance: 47.6
click at [370, 183] on td "[PHONE_NUMBER]" at bounding box center [405, 180] width 70 height 9
click at [458, 129] on div "Thanks." at bounding box center [376, 127] width 217 height 9
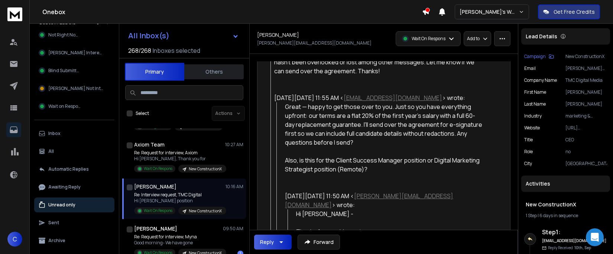
scroll to position [295, 0]
drag, startPoint x: 337, startPoint y: 157, endPoint x: 374, endPoint y: 162, distance: 37.5
click at [337, 157] on div "Also, is this for the Client Success Manager position or Digital Marketing Stra…" at bounding box center [385, 164] width 200 height 18
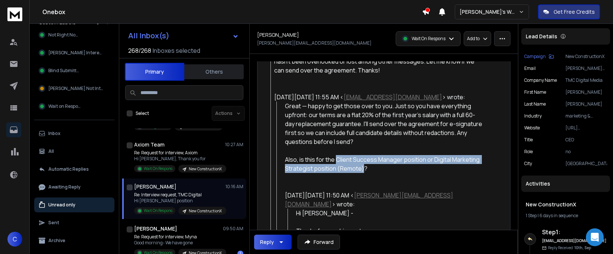
drag, startPoint x: 333, startPoint y: 152, endPoint x: 336, endPoint y: 148, distance: 5.6
click at [336, 155] on div "Also, is this for the Client Success Manager position or Digital Marketing Stra…" at bounding box center [385, 164] width 200 height 18
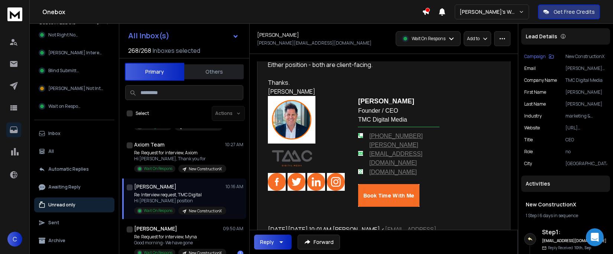
scroll to position [0, 0]
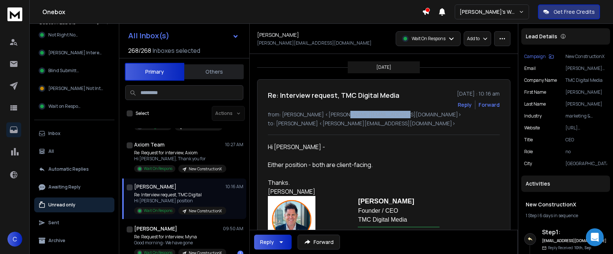
drag, startPoint x: 366, startPoint y: 111, endPoint x: 347, endPoint y: 107, distance: 19.4
click at [339, 115] on p "from: [PERSON_NAME] <[PERSON_NAME][EMAIL_ADDRESS][DOMAIN_NAME]>" at bounding box center [384, 114] width 232 height 7
drag, startPoint x: 389, startPoint y: 114, endPoint x: 333, endPoint y: 125, distance: 56.9
click at [326, 116] on p "from: [PERSON_NAME] <[PERSON_NAME][EMAIL_ADDRESS][DOMAIN_NAME]>" at bounding box center [384, 114] width 232 height 7
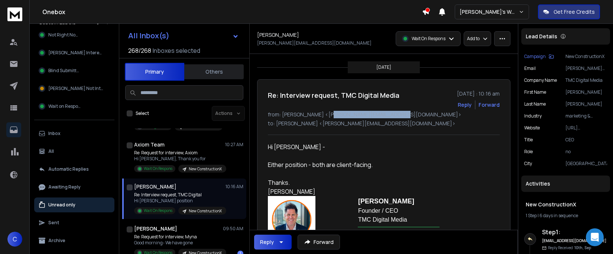
click at [469, 105] on button "Reply" at bounding box center [465, 104] width 14 height 7
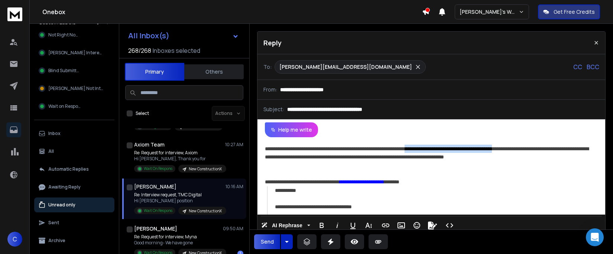
drag, startPoint x: 529, startPoint y: 146, endPoint x: 439, endPoint y: 145, distance: 90.3
click at [439, 145] on div "**********" at bounding box center [430, 153] width 331 height 17
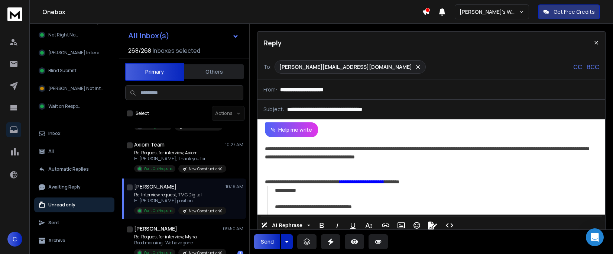
click at [478, 157] on div "**********" at bounding box center [430, 153] width 331 height 17
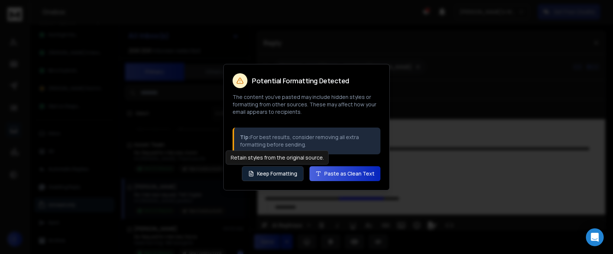
click at [292, 173] on button "Keep Formatting" at bounding box center [273, 173] width 62 height 15
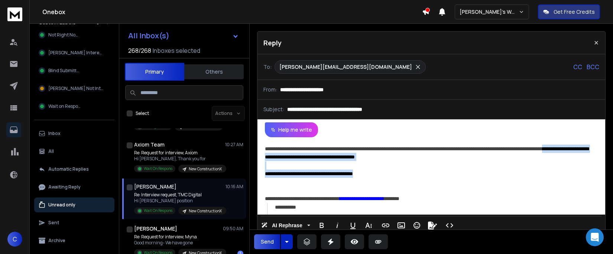
drag, startPoint x: 383, startPoint y: 174, endPoint x: 298, endPoint y: 162, distance: 86.1
click at [289, 156] on div "**********" at bounding box center [432, 175] width 348 height 77
click at [398, 169] on div at bounding box center [431, 165] width 333 height 8
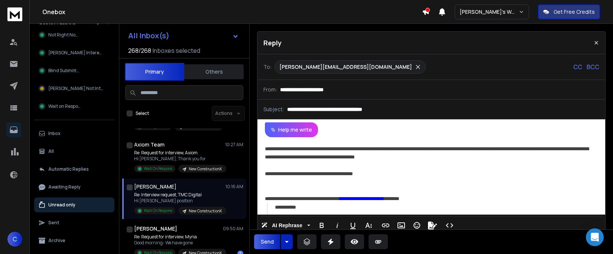
drag, startPoint x: 264, startPoint y: 242, endPoint x: 270, endPoint y: 238, distance: 6.2
click at [264, 232] on button "Send" at bounding box center [267, 241] width 26 height 15
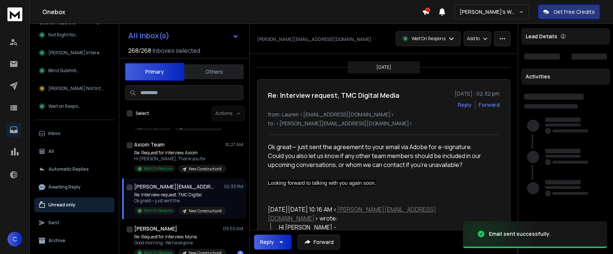
click at [440, 43] on div "Wait On Respons" at bounding box center [428, 39] width 64 height 14
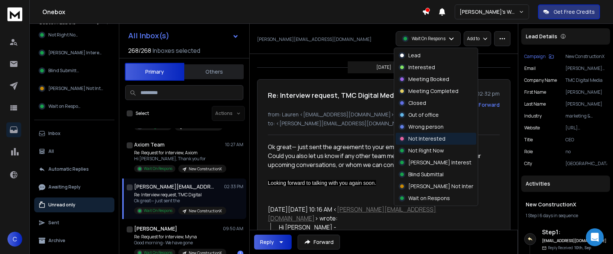
click at [429, 139] on p "Not Interested" at bounding box center [427, 138] width 37 height 7
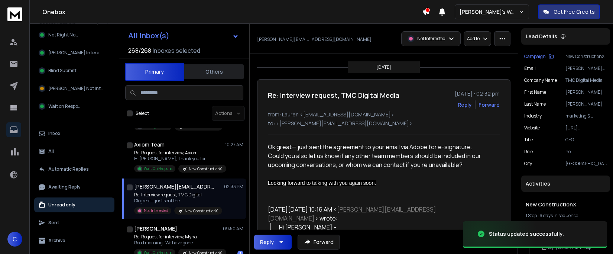
click at [433, 42] on div "Not Interested" at bounding box center [431, 39] width 59 height 14
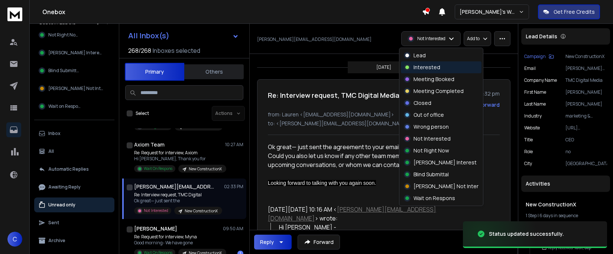
click at [429, 65] on p "Interested" at bounding box center [427, 67] width 27 height 7
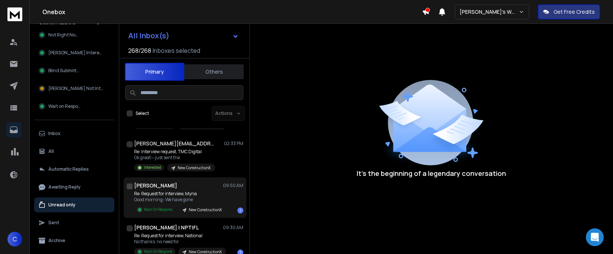
click at [190, 191] on p "Re: Request for interview, Myna" at bounding box center [178, 194] width 89 height 6
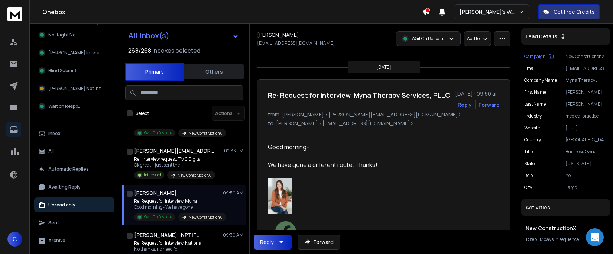
click at [462, 107] on button "Reply" at bounding box center [465, 104] width 14 height 7
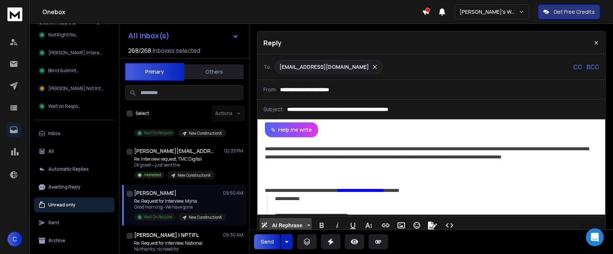
drag, startPoint x: 265, startPoint y: 242, endPoint x: 303, endPoint y: 228, distance: 39.8
click at [265, 232] on button "Send" at bounding box center [267, 241] width 26 height 15
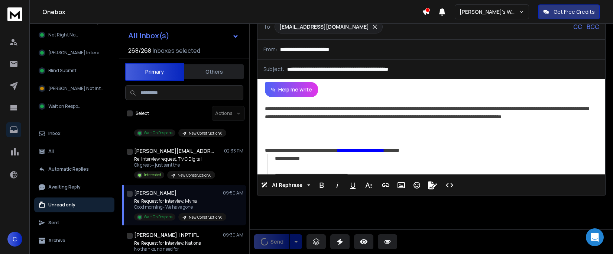
scroll to position [43, 0]
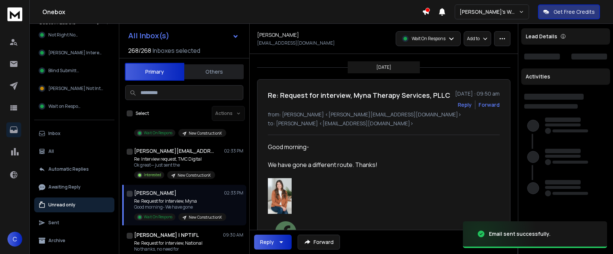
click at [443, 40] on p "Wait On Respons" at bounding box center [429, 39] width 34 height 6
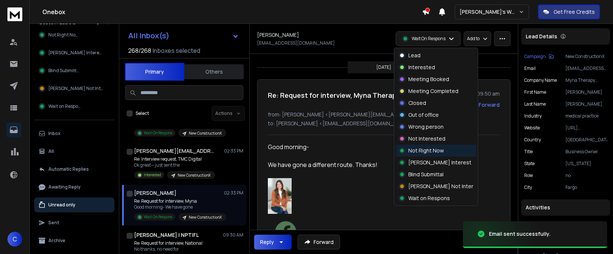
drag, startPoint x: 436, startPoint y: 151, endPoint x: 509, endPoint y: 124, distance: 77.8
click at [436, 151] on p "Not Right Now" at bounding box center [427, 150] width 36 height 7
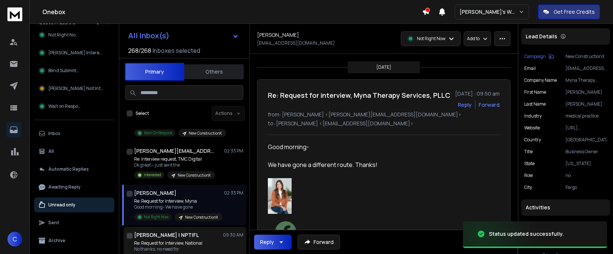
click at [186, 232] on h1 "[PERSON_NAME] | NPTIFL" at bounding box center [166, 234] width 65 height 7
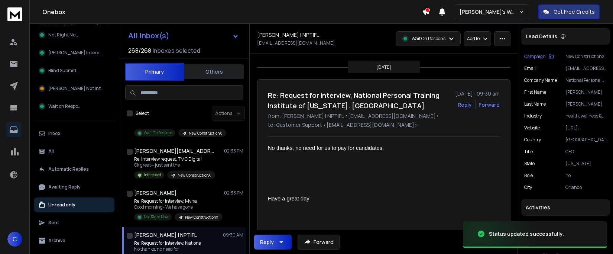
click at [465, 105] on button "Reply" at bounding box center [465, 104] width 14 height 7
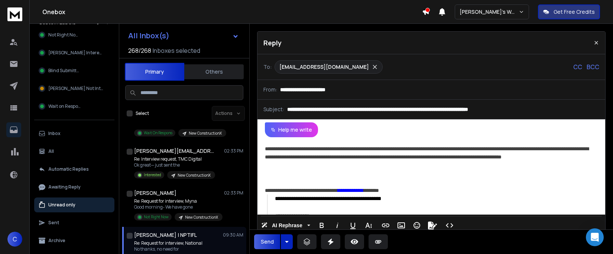
click at [267, 232] on button "Send" at bounding box center [267, 241] width 26 height 15
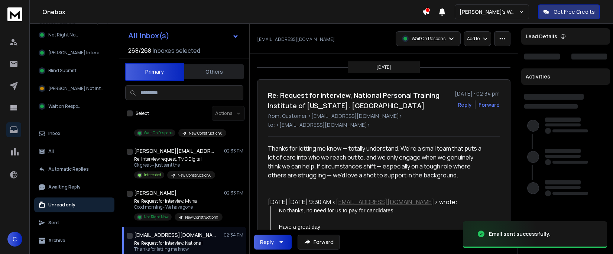
click at [435, 39] on p "Wait On Respons" at bounding box center [429, 39] width 34 height 6
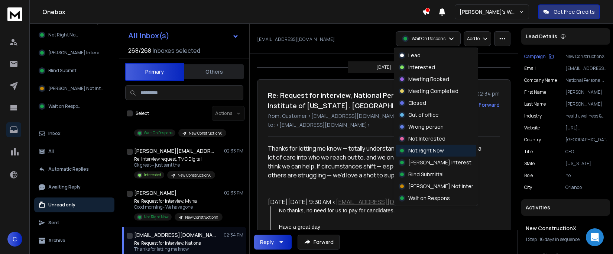
click at [423, 153] on p "Not Right Now" at bounding box center [427, 150] width 36 height 7
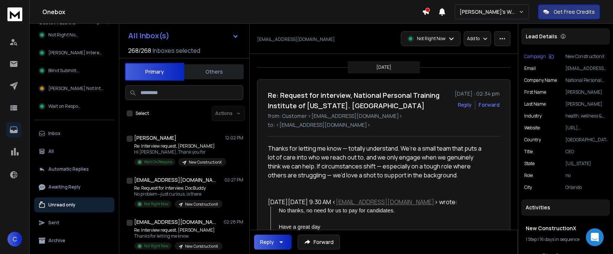
scroll to position [155, 0]
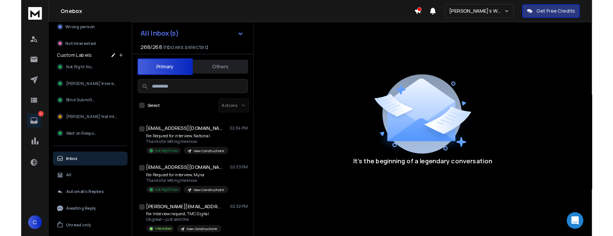
scroll to position [242, 0]
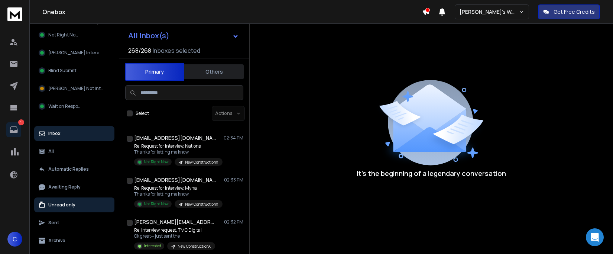
drag, startPoint x: 60, startPoint y: 200, endPoint x: 90, endPoint y: 193, distance: 30.1
click at [60, 202] on p "Unread only" at bounding box center [61, 205] width 27 height 6
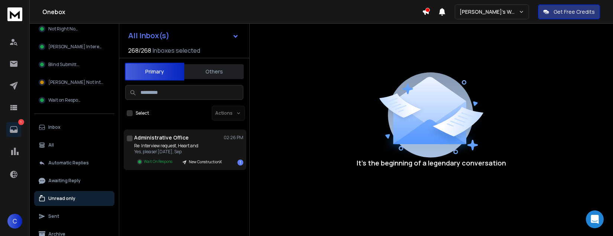
click at [200, 150] on p "Yes, please! On Tue, Sep" at bounding box center [178, 152] width 89 height 6
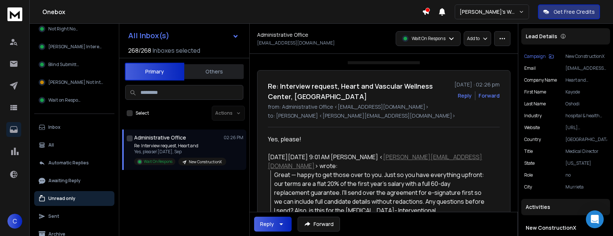
scroll to position [0, 0]
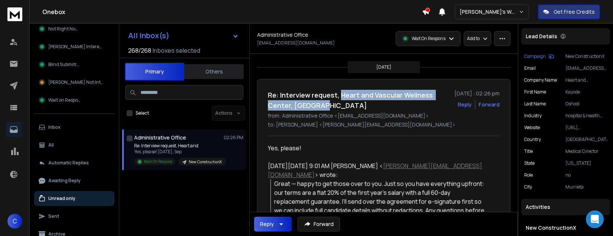
drag, startPoint x: 342, startPoint y: 97, endPoint x: 359, endPoint y: 159, distance: 64.0
click at [352, 107] on h1 "Re: Interview request, Heart and Vascular Wellness Center, Murrieta" at bounding box center [359, 100] width 182 height 21
copy h1 "Heart and Vascular Wellness Center, Murrieta"
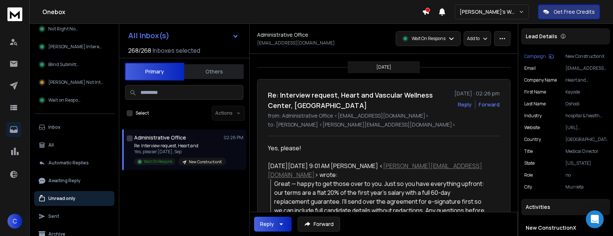
click at [379, 125] on p "to: Blake Ellison <blake@allalphaparo.com>" at bounding box center [384, 124] width 232 height 7
drag, startPoint x: 429, startPoint y: 117, endPoint x: 336, endPoint y: 118, distance: 93.7
click at [336, 117] on p "from: Administrative Office <admin@heartandvascularwellness.com>" at bounding box center [384, 115] width 232 height 7
copy p "admin@heartandvascularwellness.com"
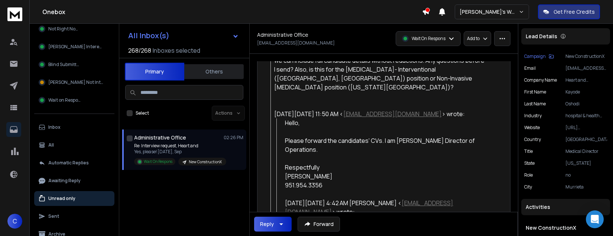
scroll to position [152, 0]
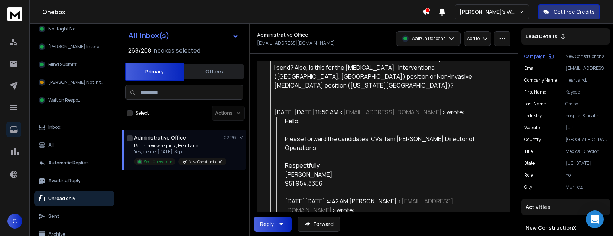
drag, startPoint x: 333, startPoint y: 167, endPoint x: 280, endPoint y: 168, distance: 53.5
copy div "Vera Limogiannis"
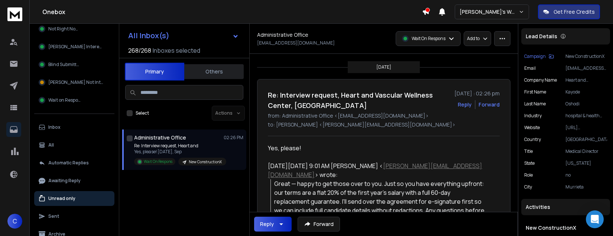
drag, startPoint x: 432, startPoint y: 117, endPoint x: 336, endPoint y: 119, distance: 95.2
click at [336, 119] on p "from: Administrative Office <admin@heartandvascularwellness.com>" at bounding box center [384, 115] width 232 height 7
click at [403, 121] on div "Re: Interview request, Heart and Vascular Wellness Center, Murrieta 10 Septembe…" at bounding box center [384, 109] width 232 height 39
drag, startPoint x: 431, startPoint y: 116, endPoint x: 339, endPoint y: 120, distance: 91.9
click at [336, 117] on p "from: Administrative Office <admin@heartandvascularwellness.com>" at bounding box center [384, 115] width 232 height 7
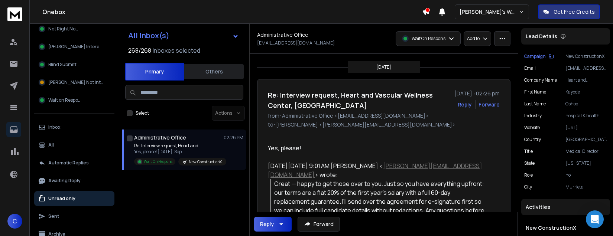
copy p "admin@heartandvascularwellness.com"
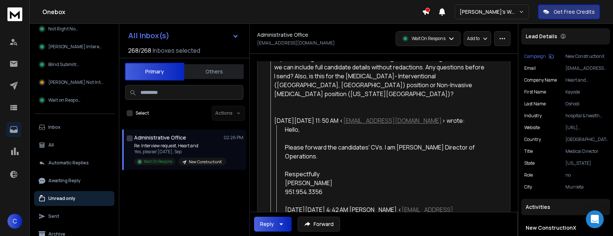
scroll to position [166, 0]
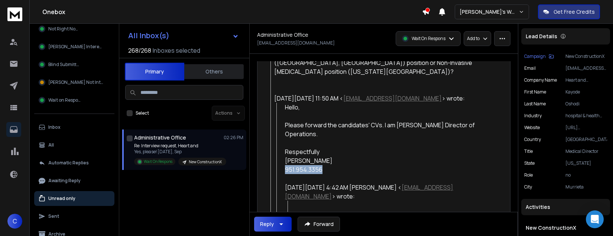
drag, startPoint x: 306, startPoint y: 162, endPoint x: 286, endPoint y: 166, distance: 19.8
copy div "951.954.3356"
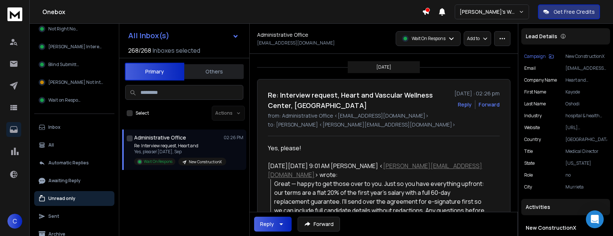
scroll to position [1, 0]
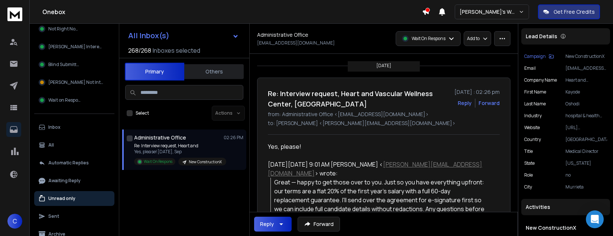
drag, startPoint x: 430, startPoint y: 116, endPoint x: 336, endPoint y: 115, distance: 93.3
click at [336, 115] on p "from: Administrative Office <admin@heartandvascularwellness.com>" at bounding box center [384, 114] width 232 height 7
copy p "admin@heartandvascularwellness.com"
click at [467, 104] on button "Reply" at bounding box center [465, 103] width 14 height 7
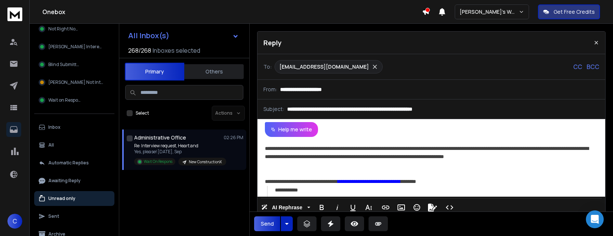
click at [467, 158] on div "**********" at bounding box center [430, 153] width 331 height 17
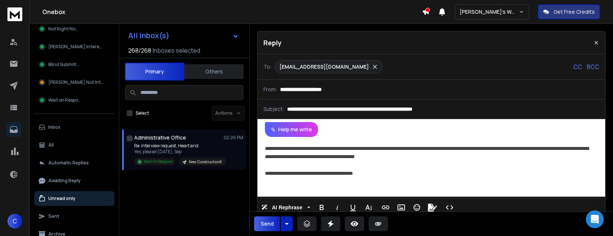
click at [268, 225] on button "Send" at bounding box center [267, 224] width 26 height 15
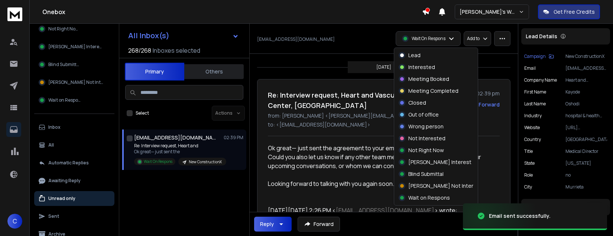
click at [447, 42] on div "Wait On Respons" at bounding box center [428, 39] width 64 height 14
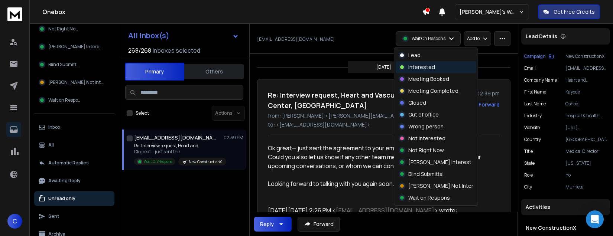
click at [436, 68] on div "Interested" at bounding box center [436, 67] width 81 height 12
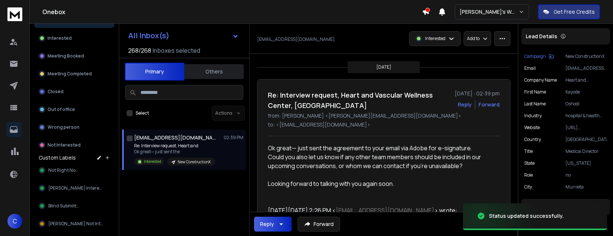
scroll to position [21, 0]
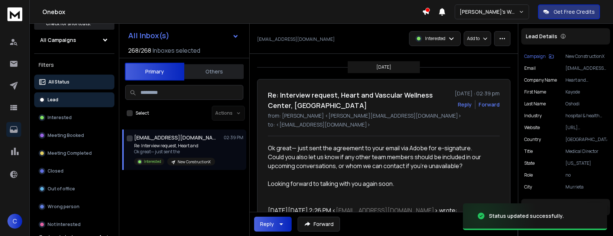
click at [72, 100] on button "Lead" at bounding box center [74, 100] width 80 height 15
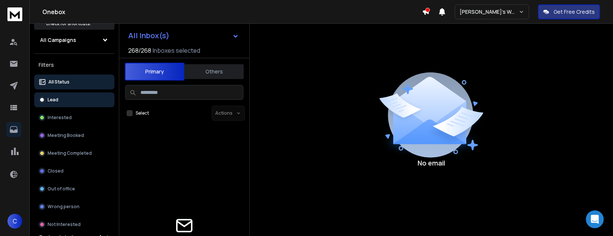
click at [78, 81] on button "All Status" at bounding box center [74, 82] width 80 height 15
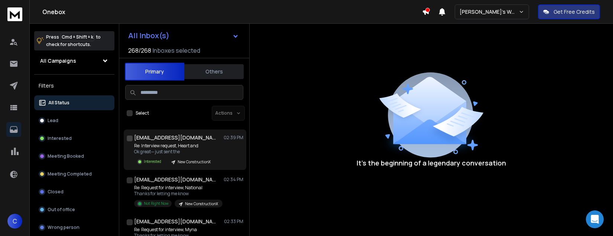
click at [175, 147] on p "Re: Interview request, Heart and" at bounding box center [174, 146] width 81 height 6
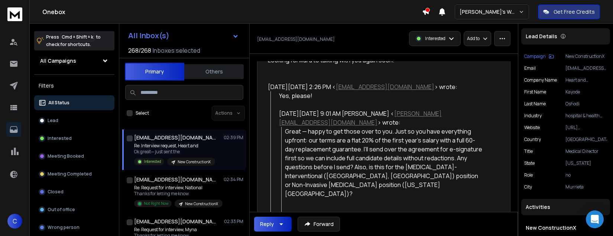
scroll to position [141, 0]
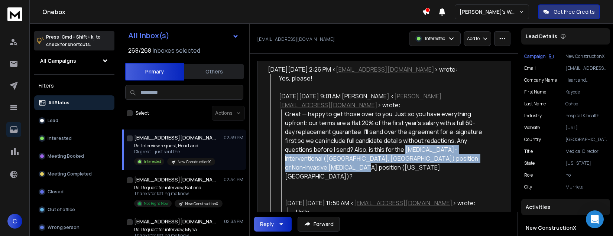
drag, startPoint x: 406, startPoint y: 158, endPoint x: 314, endPoint y: 181, distance: 94.7
click at [308, 177] on div "Great — happy to get those over to you. Just so you have everything upfront: ou…" at bounding box center [385, 145] width 200 height 71
copy div "Cardiologist- Interventional (Denver, CO) position or Non-Invasive Cardiologist…"
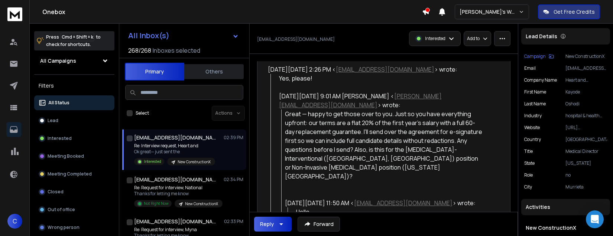
click at [387, 123] on div "Great — happy to get those over to you. Just so you have everything upfront: ou…" at bounding box center [385, 145] width 200 height 71
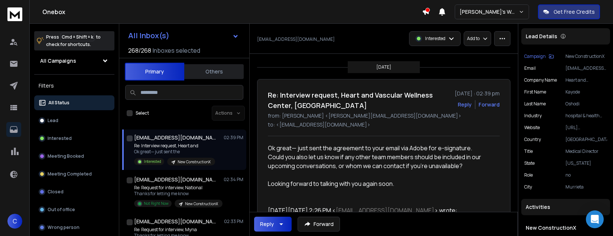
drag, startPoint x: 373, startPoint y: 124, endPoint x: 299, endPoint y: 126, distance: 74.4
click at [299, 126] on p "to: <admin@heartandvascularwellness.com>" at bounding box center [384, 124] width 232 height 7
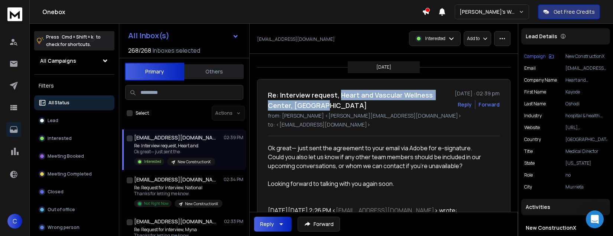
drag, startPoint x: 355, startPoint y: 106, endPoint x: 339, endPoint y: 95, distance: 19.5
click at [339, 95] on h1 "Re: Interview request, Heart and Vascular Wellness Center, Murrieta" at bounding box center [359, 100] width 183 height 21
copy h1 "Heart and Vascular Wellness Center, Murrieta"
